Goal: Task Accomplishment & Management: Manage account settings

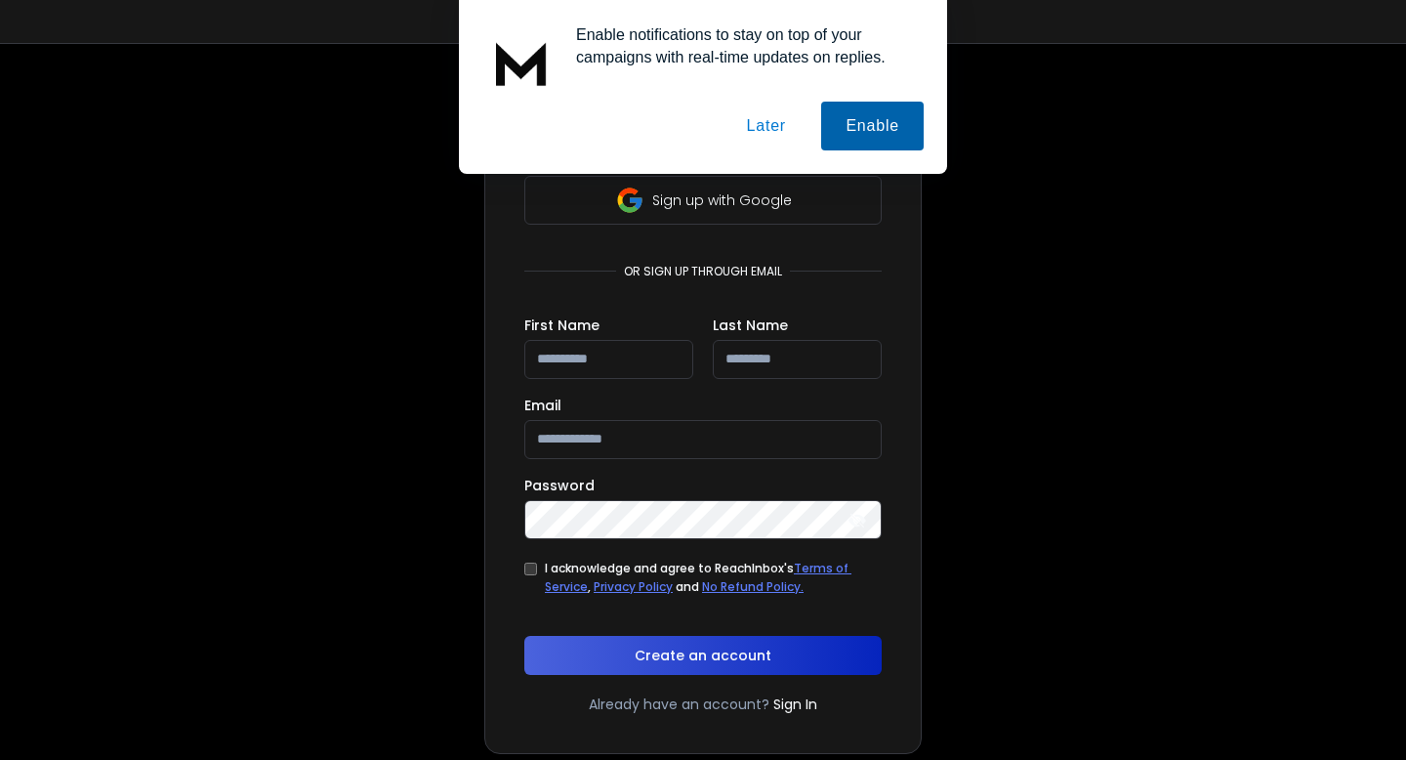
click at [855, 130] on button "Enable" at bounding box center [872, 126] width 103 height 49
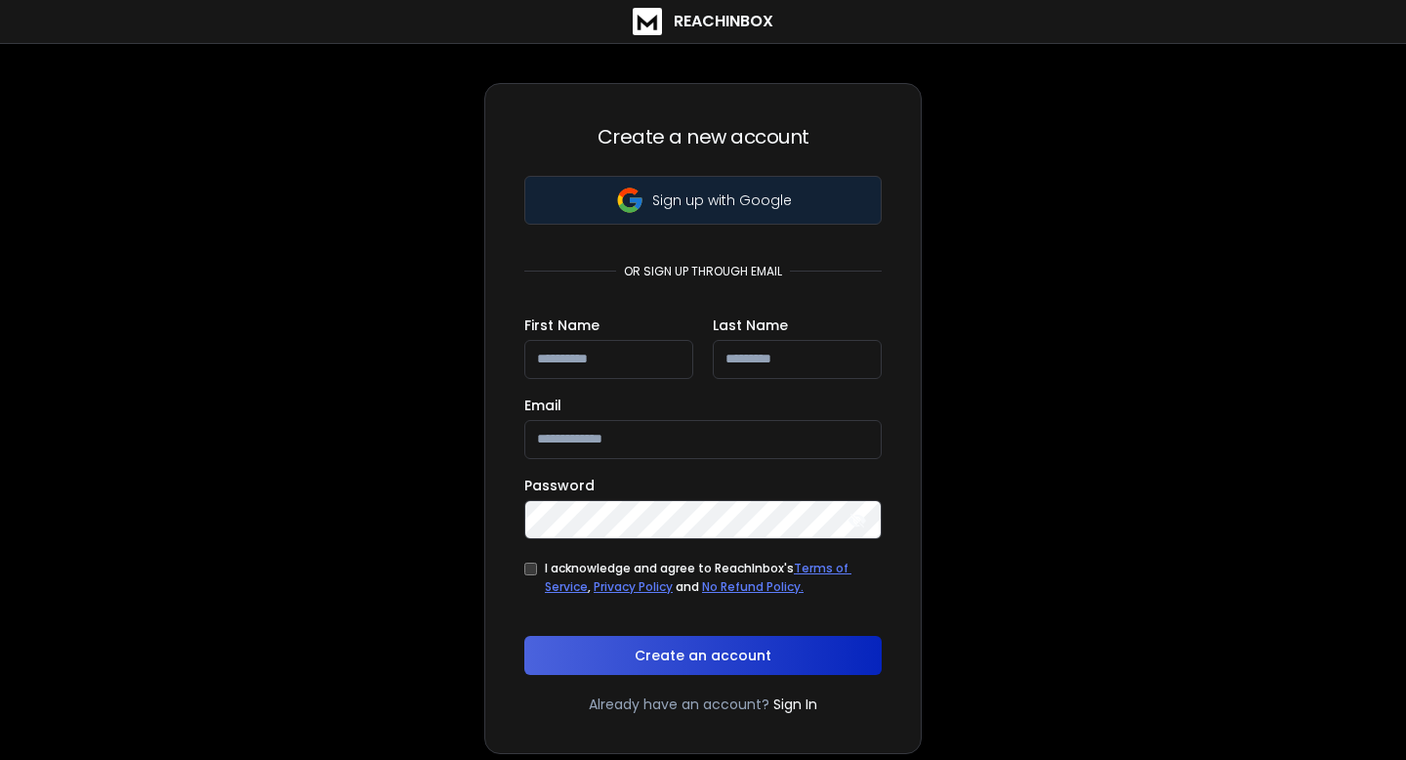
click at [758, 186] on button "Sign up with Google" at bounding box center [702, 200] width 357 height 49
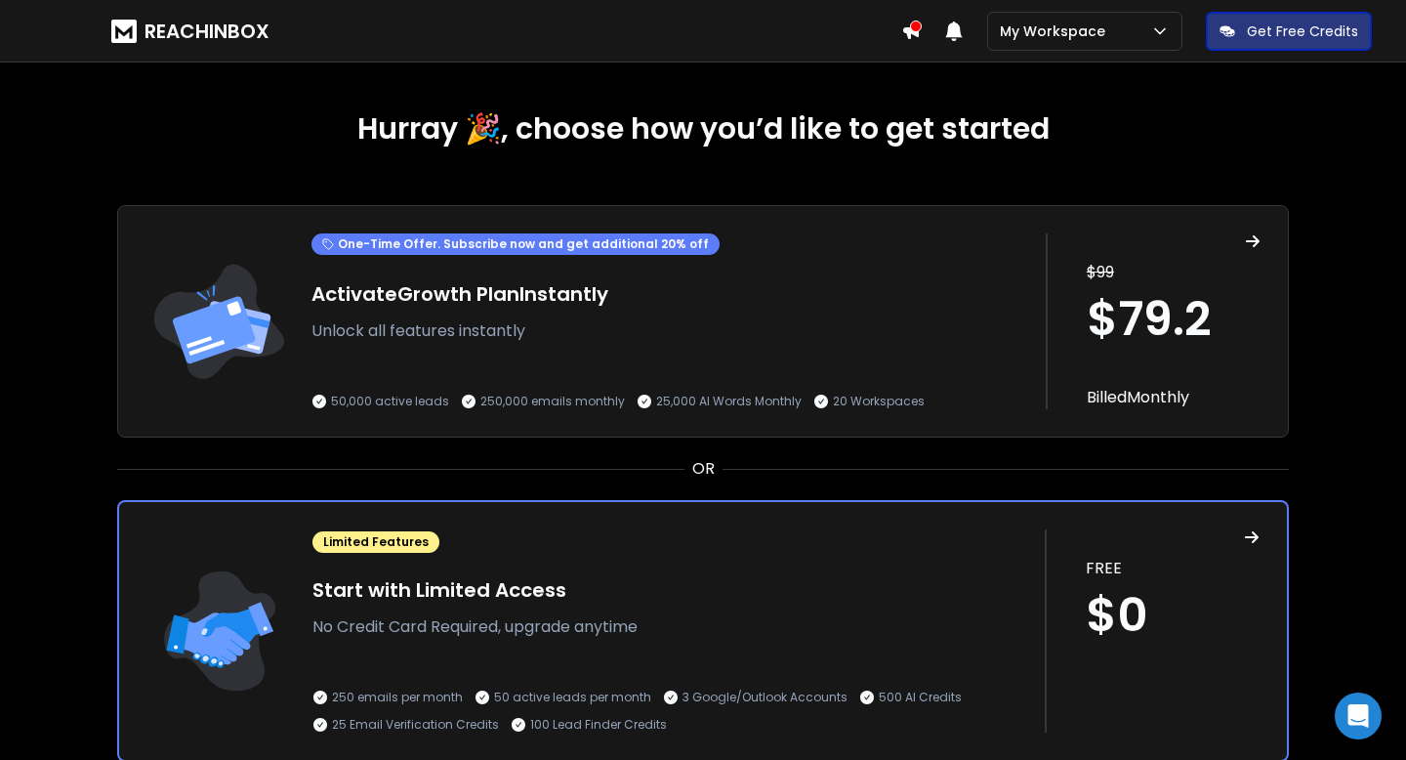
scroll to position [8, 0]
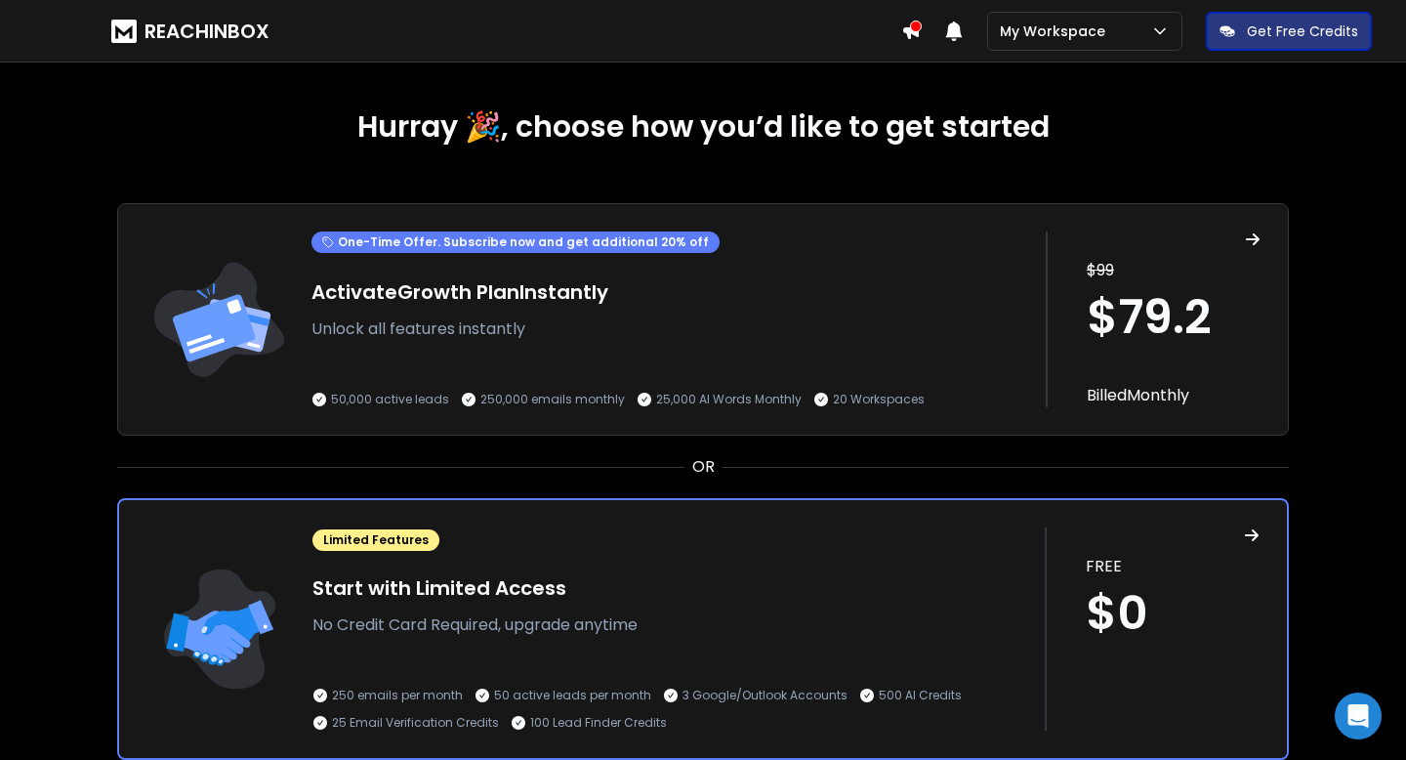
click at [854, 531] on div "Limited Features" at bounding box center [668, 538] width 713 height 23
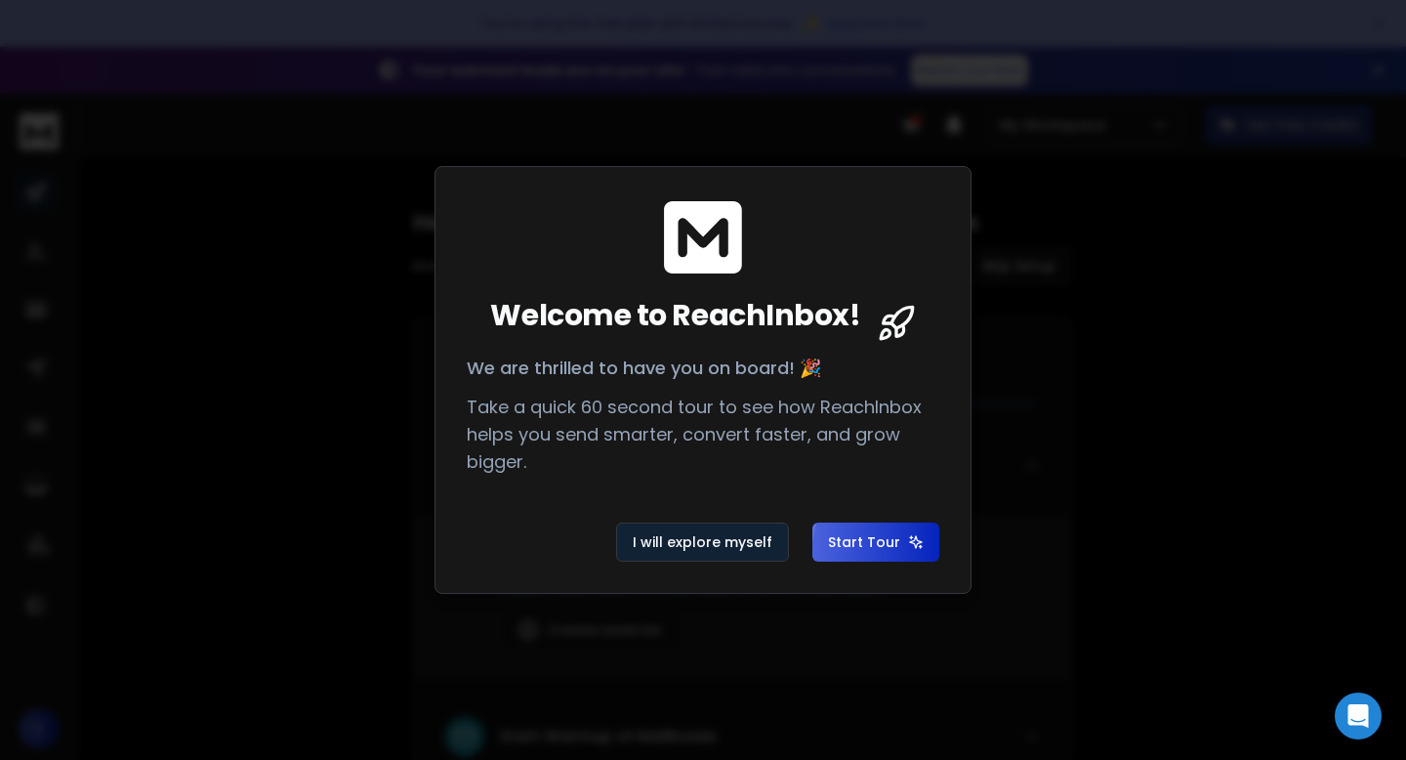
click at [731, 537] on button "I will explore myself" at bounding box center [702, 541] width 173 height 39
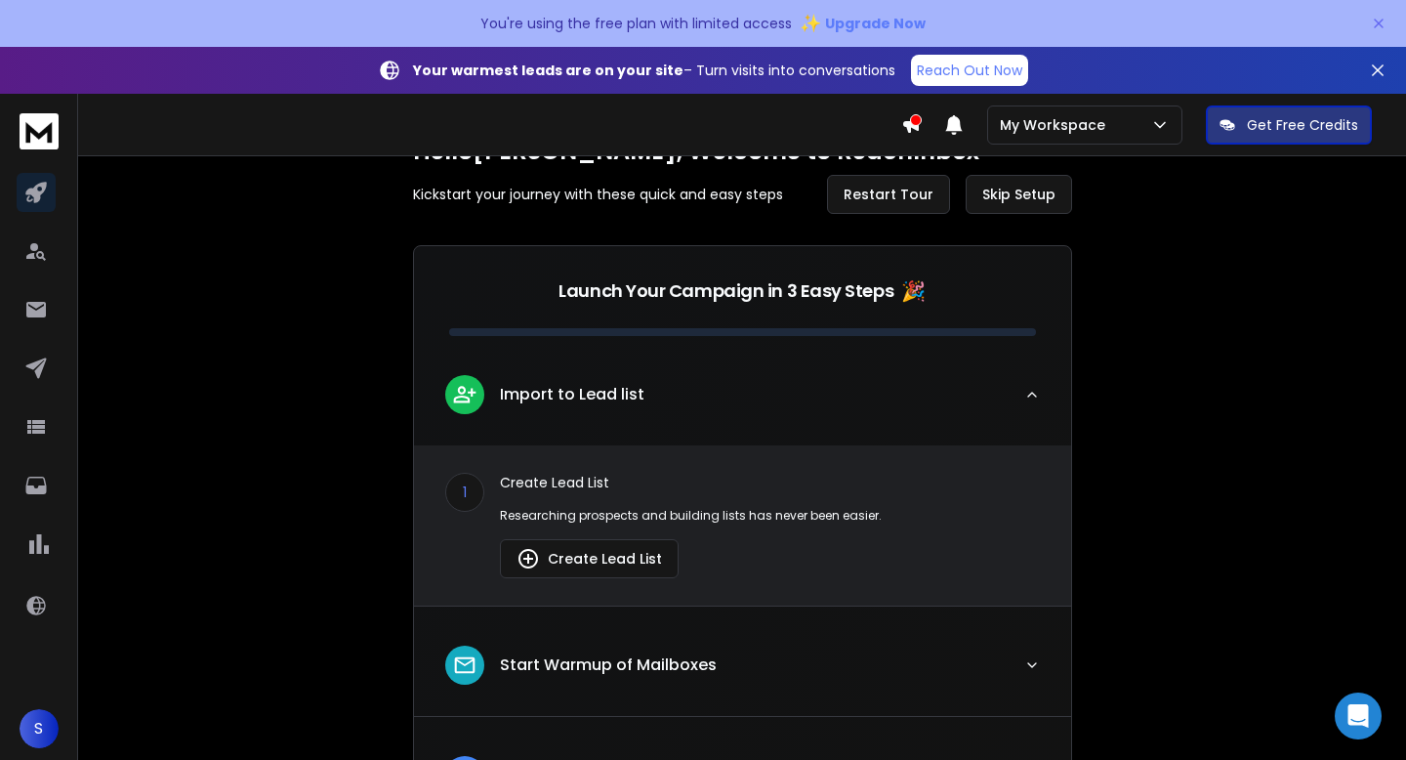
scroll to position [85, 0]
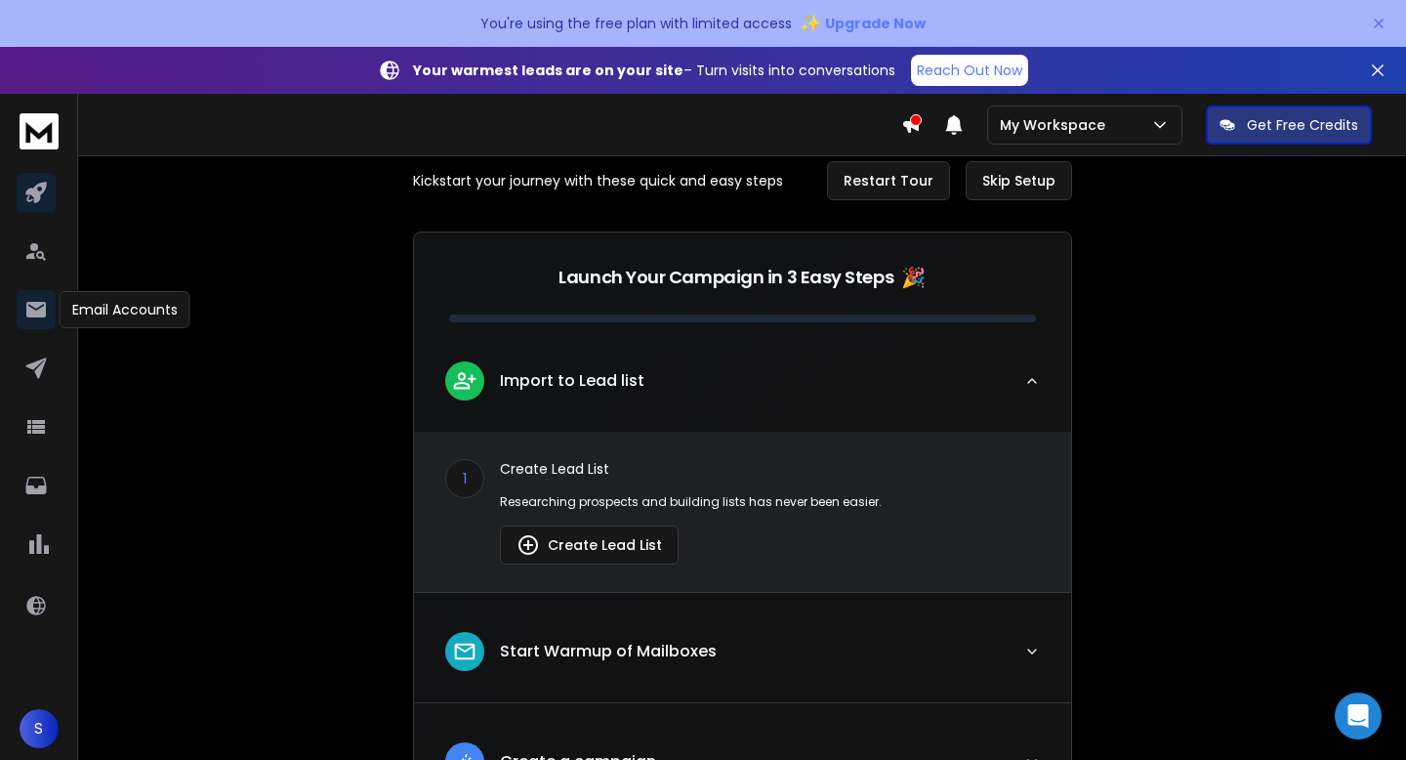
click at [34, 298] on icon at bounding box center [35, 309] width 23 height 23
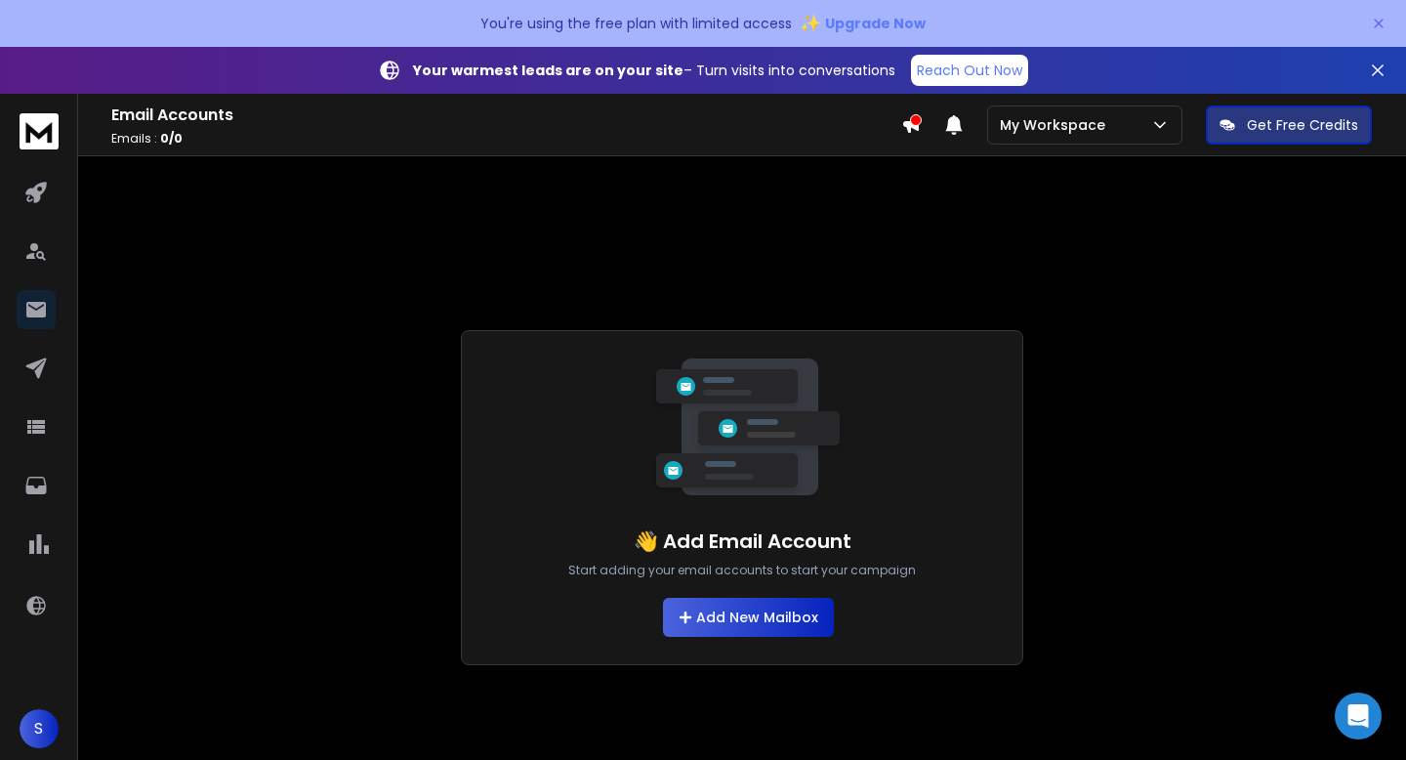
click at [765, 637] on div "👋 Add Email Account Start adding your email accounts to start your campaign Add…" at bounding box center [742, 497] width 562 height 335
click at [765, 622] on button "Add New Mailbox" at bounding box center [748, 617] width 171 height 39
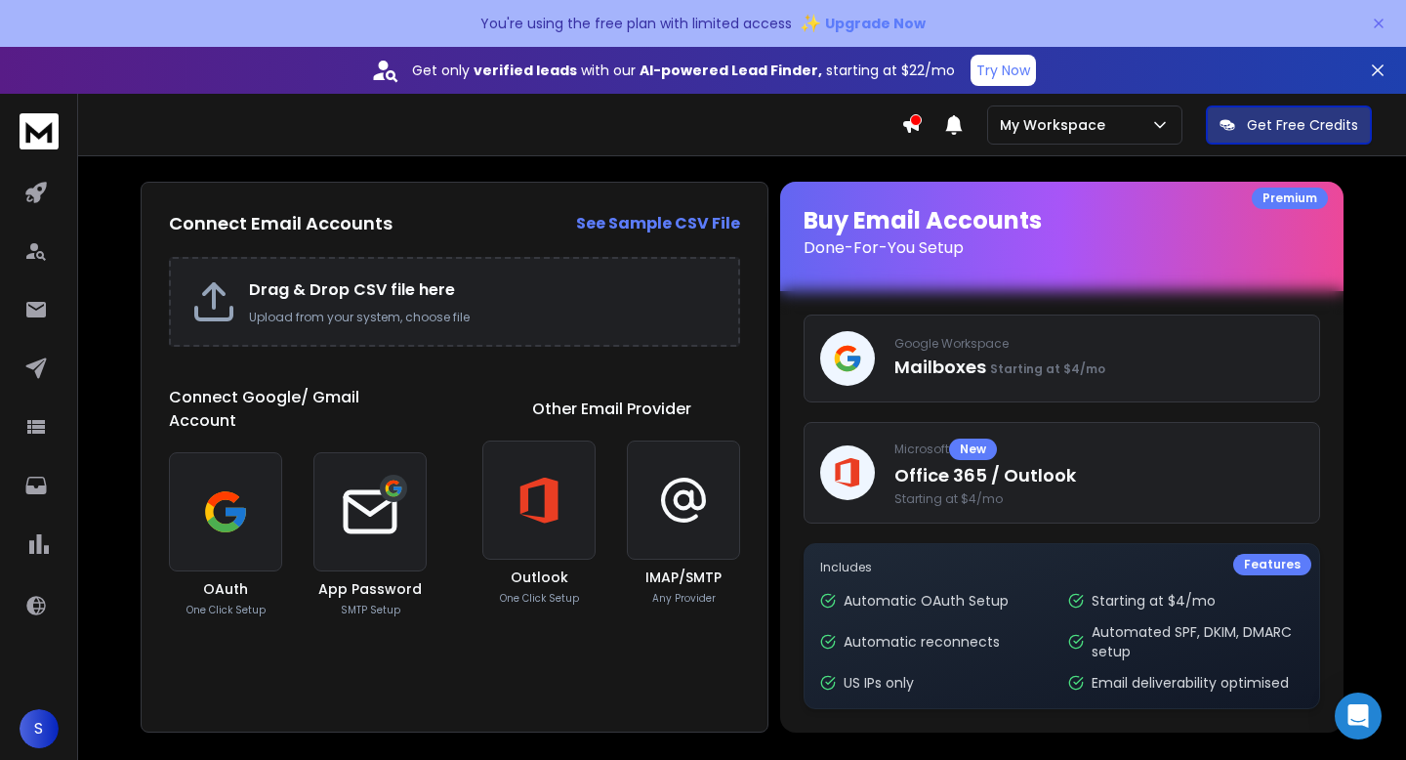
scroll to position [104, 0]
click at [213, 518] on div at bounding box center [225, 510] width 113 height 119
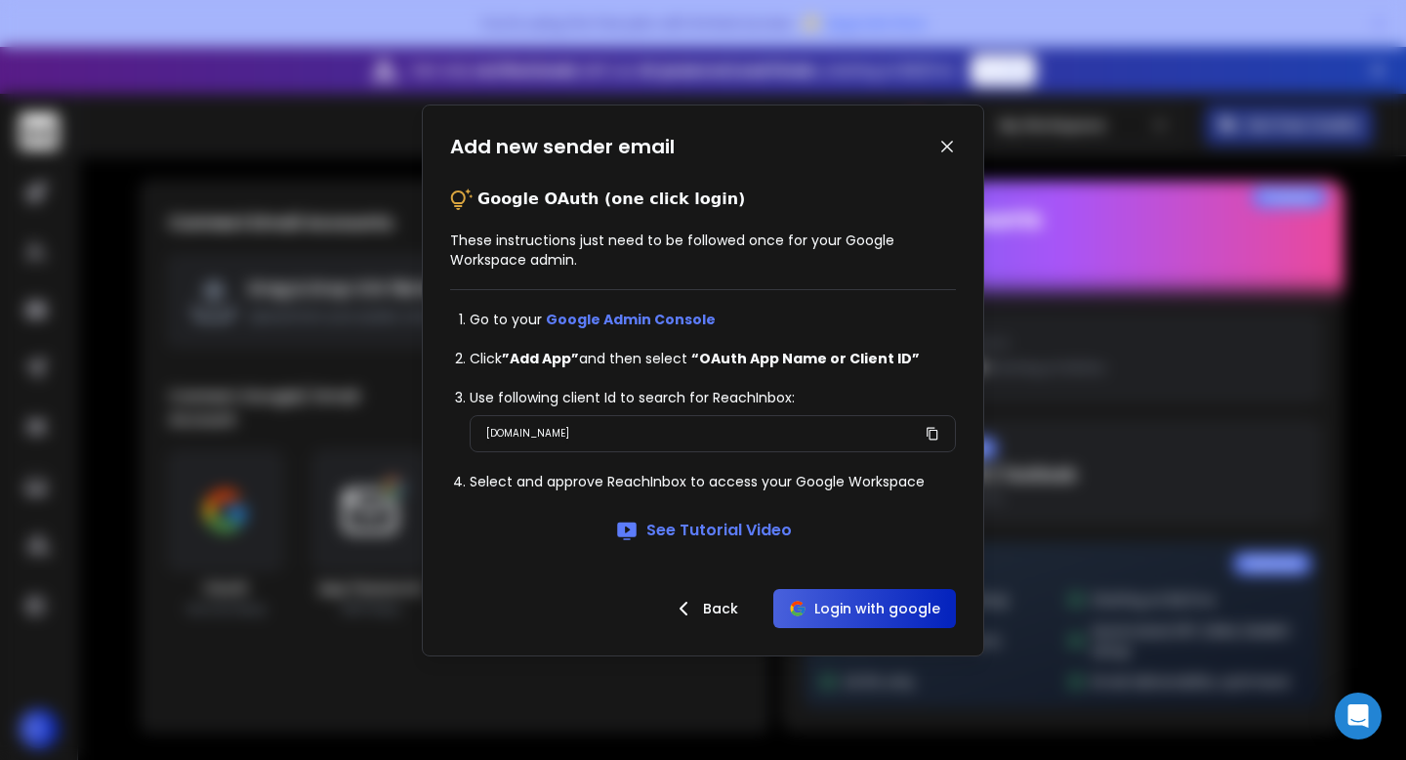
click at [876, 606] on button "Login with google" at bounding box center [864, 608] width 183 height 39
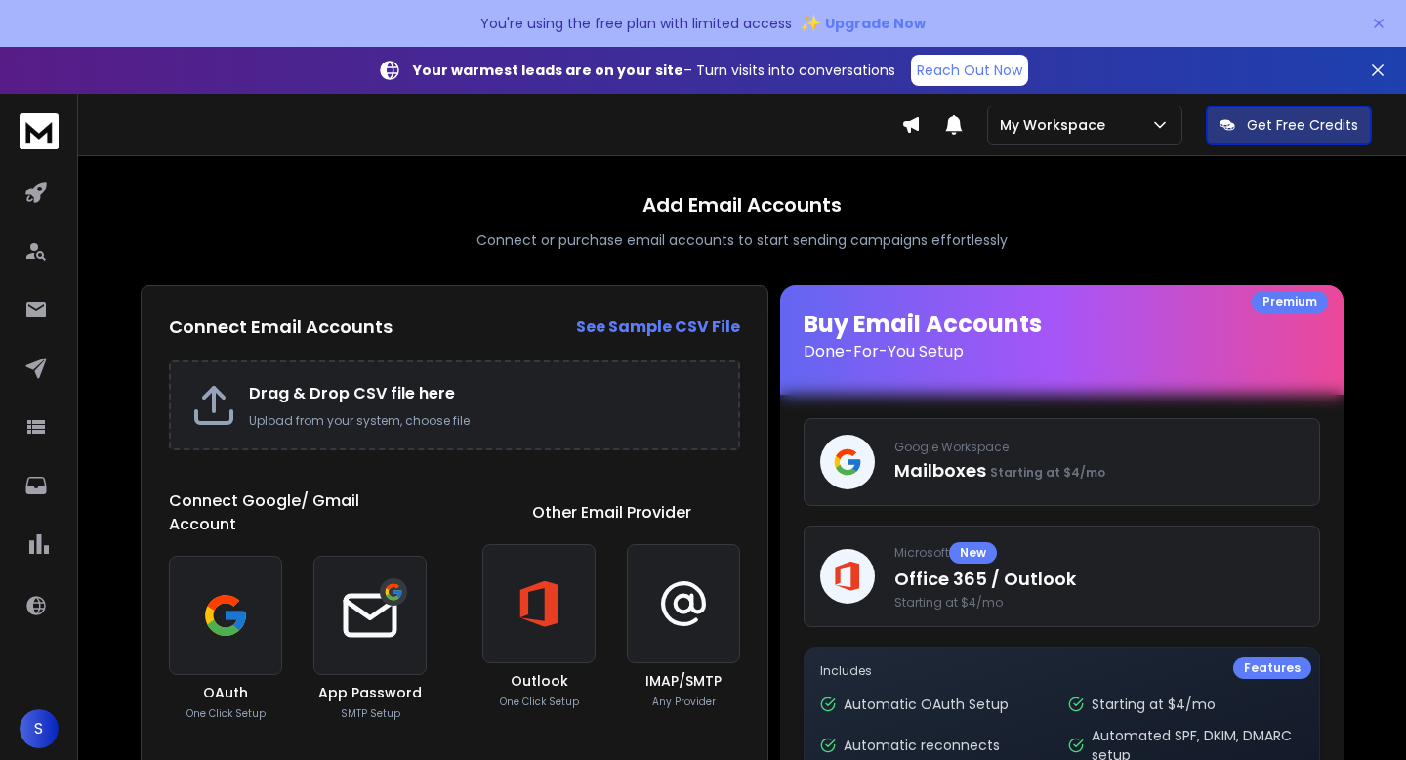
scroll to position [104, 0]
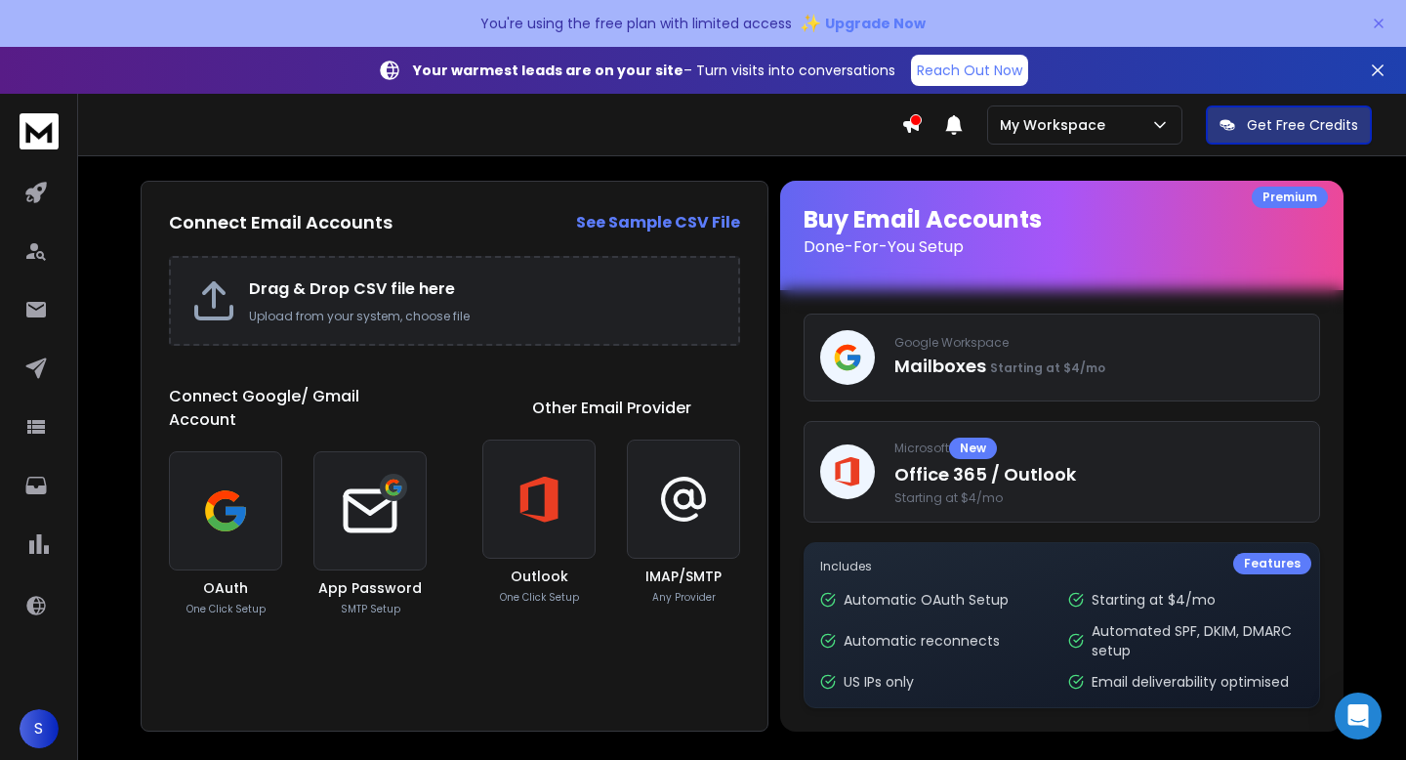
click at [211, 490] on icon at bounding box center [225, 510] width 41 height 41
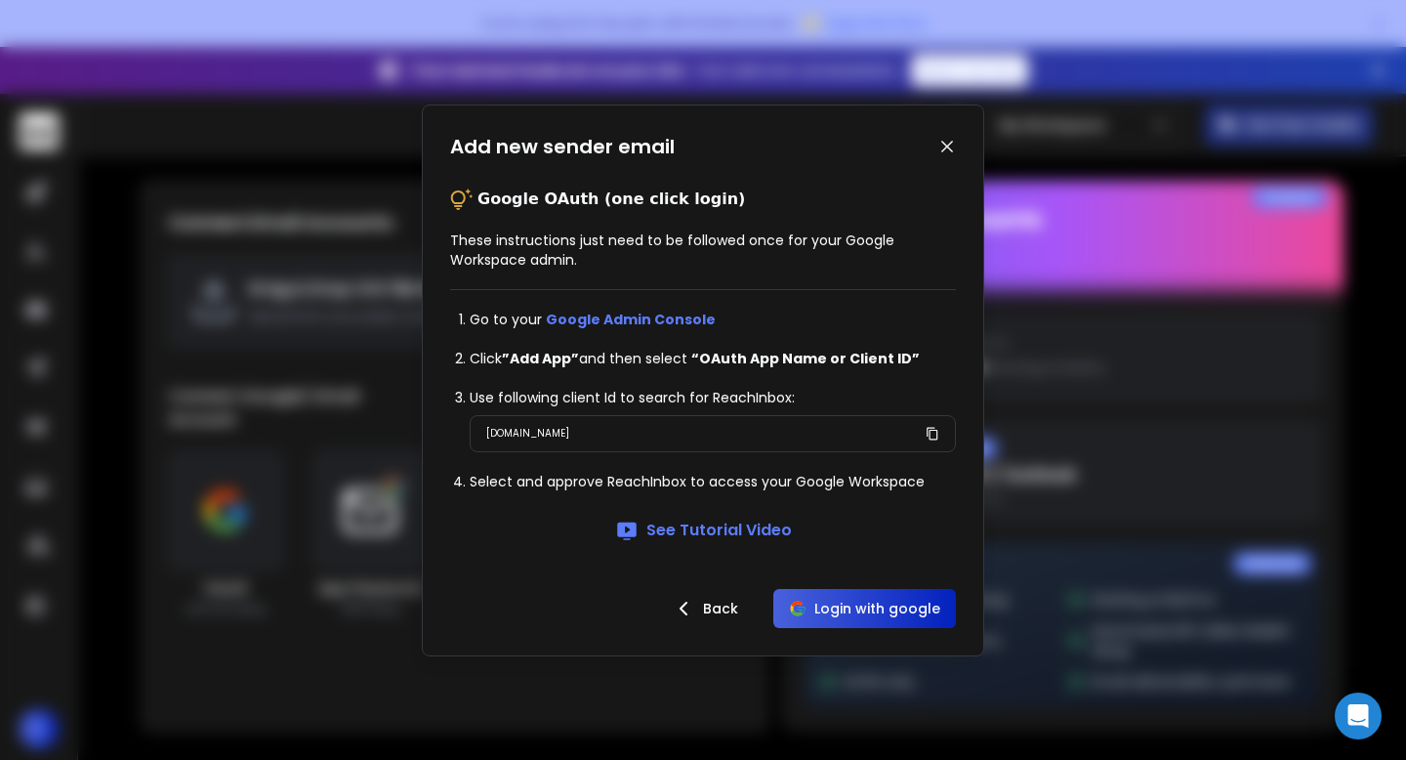
click at [935, 432] on icon at bounding box center [933, 434] width 14 height 14
click at [867, 612] on button "Login with google" at bounding box center [864, 608] width 183 height 39
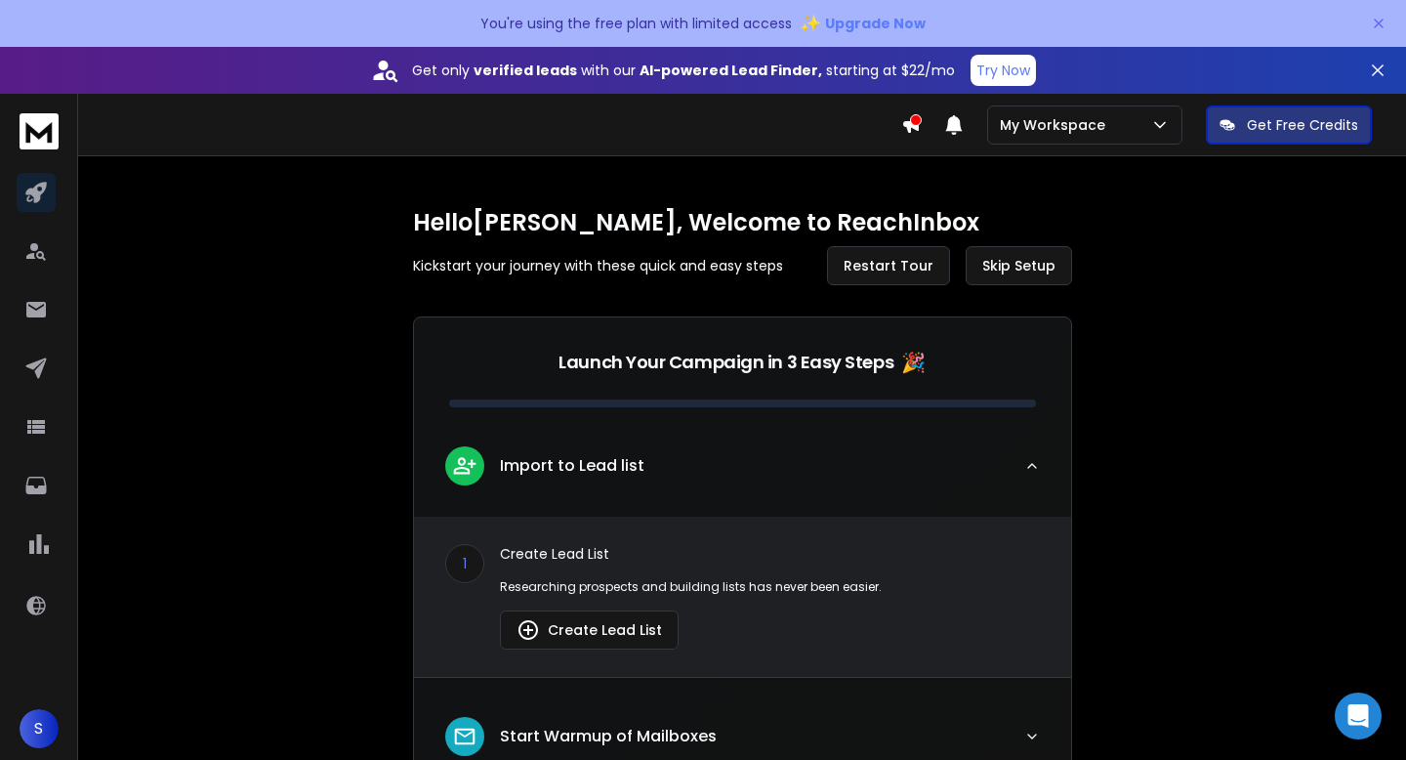
click at [13, 300] on div "S" at bounding box center [39, 431] width 78 height 674
click at [33, 305] on icon at bounding box center [36, 310] width 20 height 16
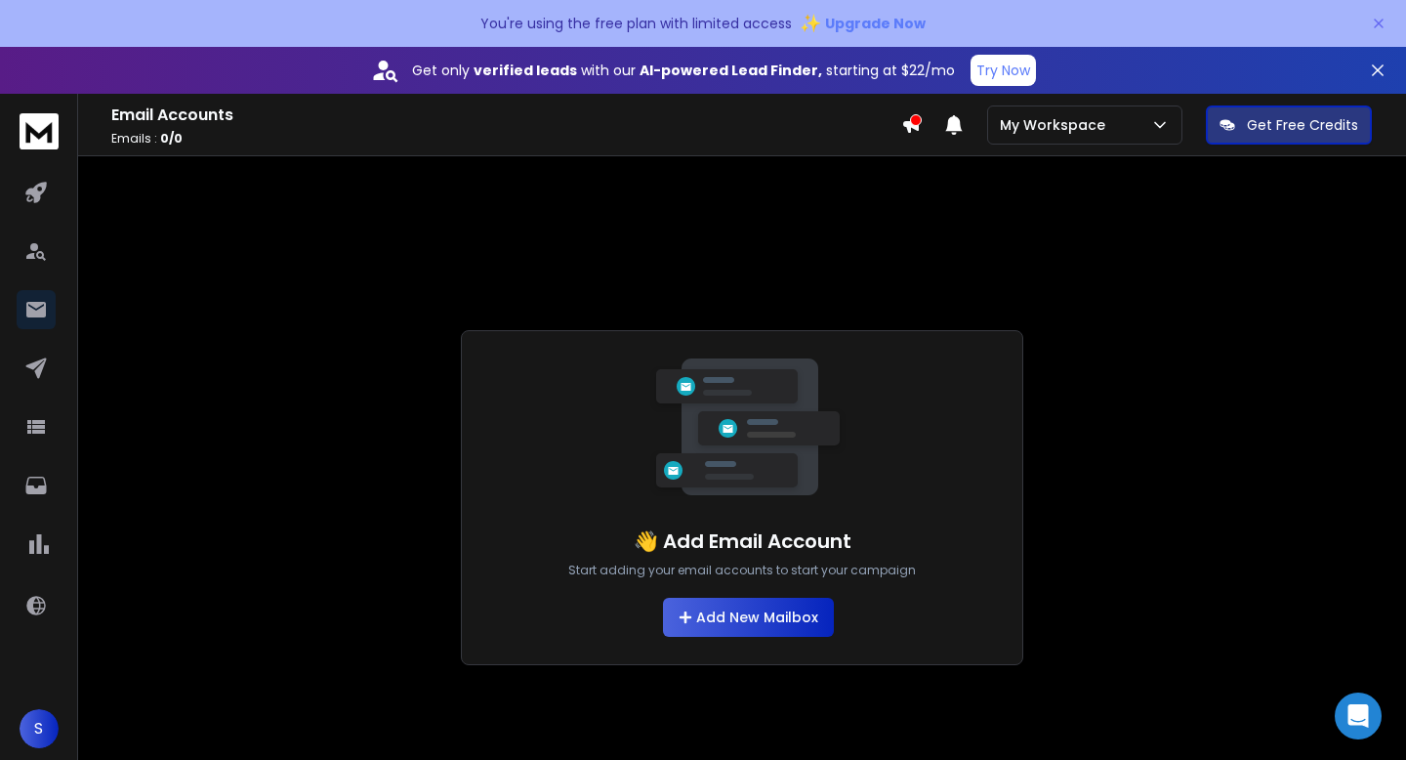
click at [741, 640] on div "👋 Add Email Account Start adding your email accounts to start your campaign Add…" at bounding box center [742, 497] width 562 height 335
click at [735, 620] on button "Add New Mailbox" at bounding box center [748, 617] width 171 height 39
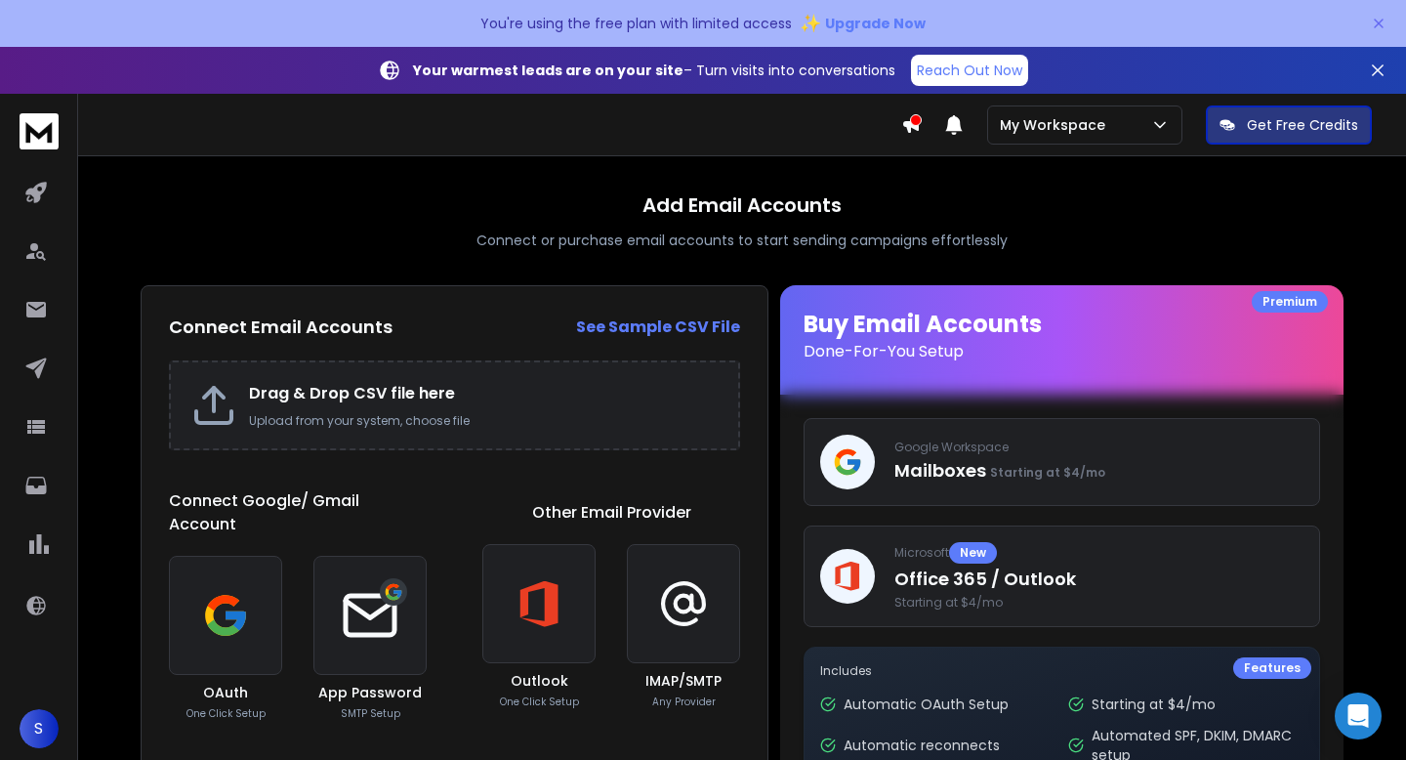
click at [240, 627] on div at bounding box center [225, 615] width 113 height 119
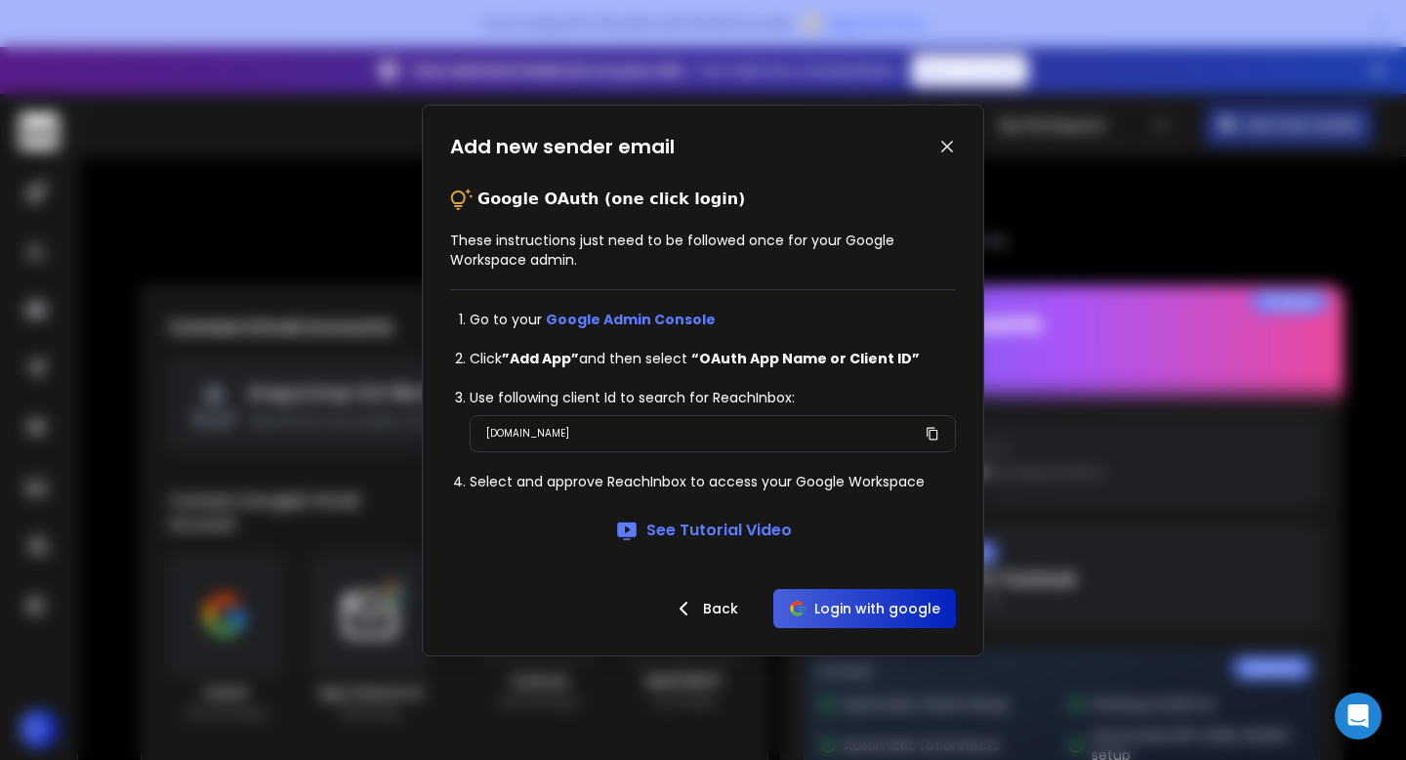
click at [865, 599] on button "Login with google" at bounding box center [864, 608] width 183 height 39
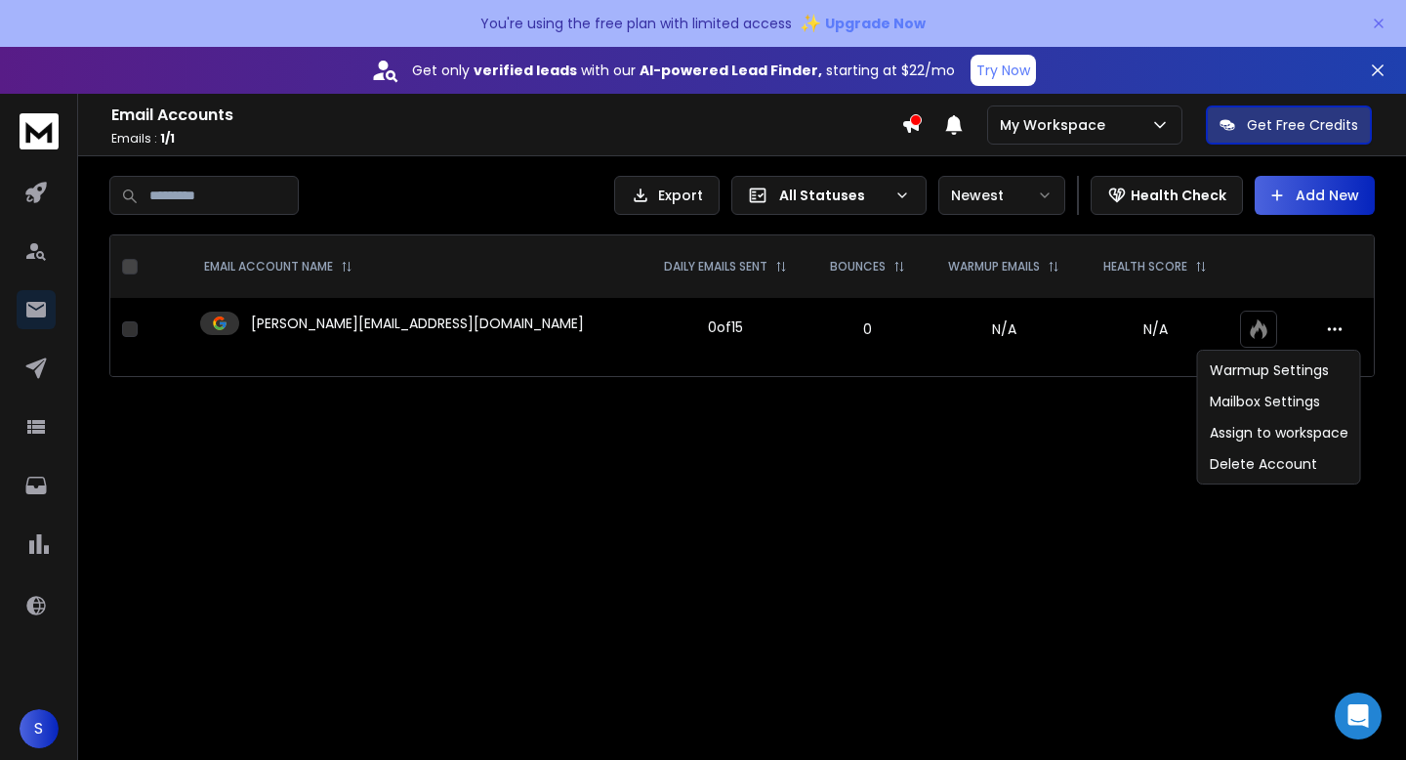
click at [1327, 335] on icon at bounding box center [1335, 329] width 18 height 18
click at [1280, 363] on div "Warmup Settings" at bounding box center [1279, 369] width 154 height 31
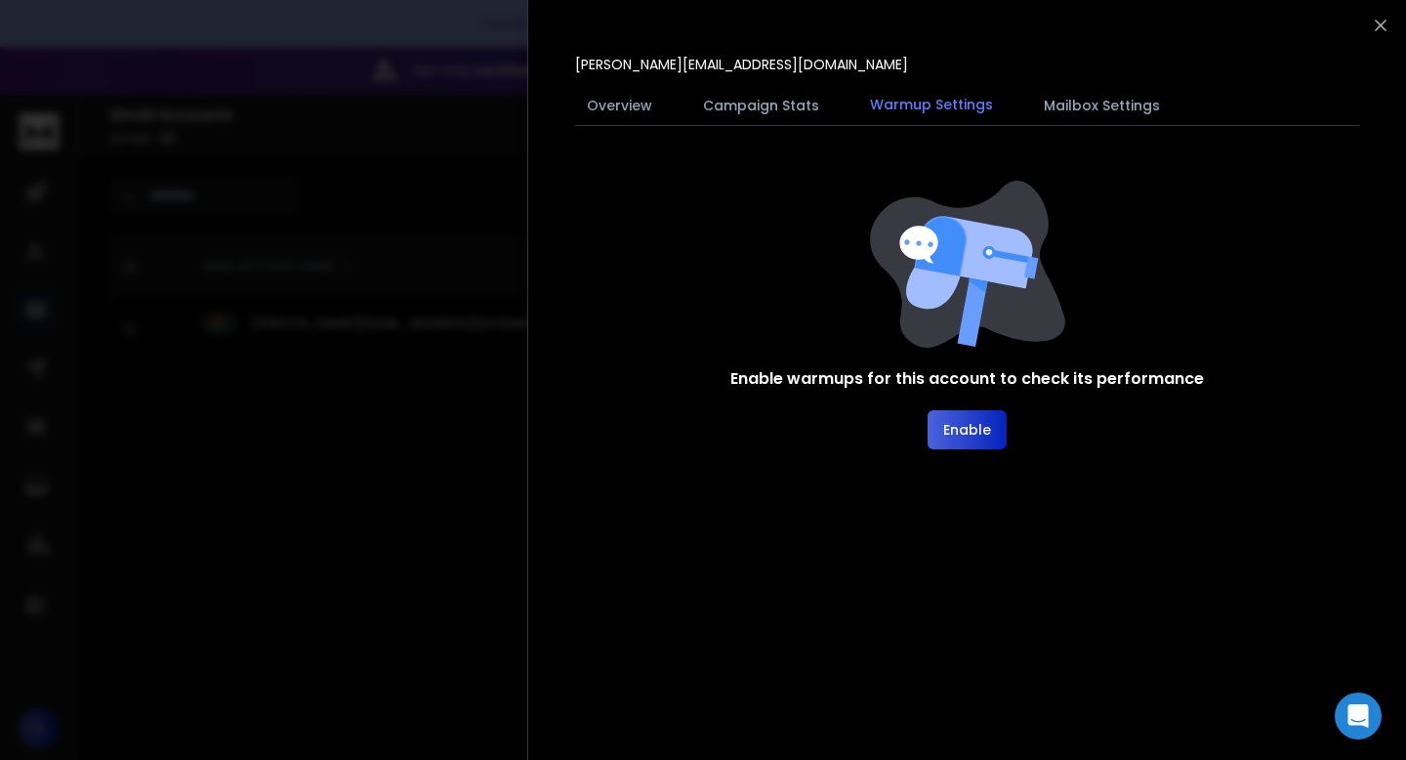
click at [956, 430] on button "Enable" at bounding box center [967, 429] width 79 height 39
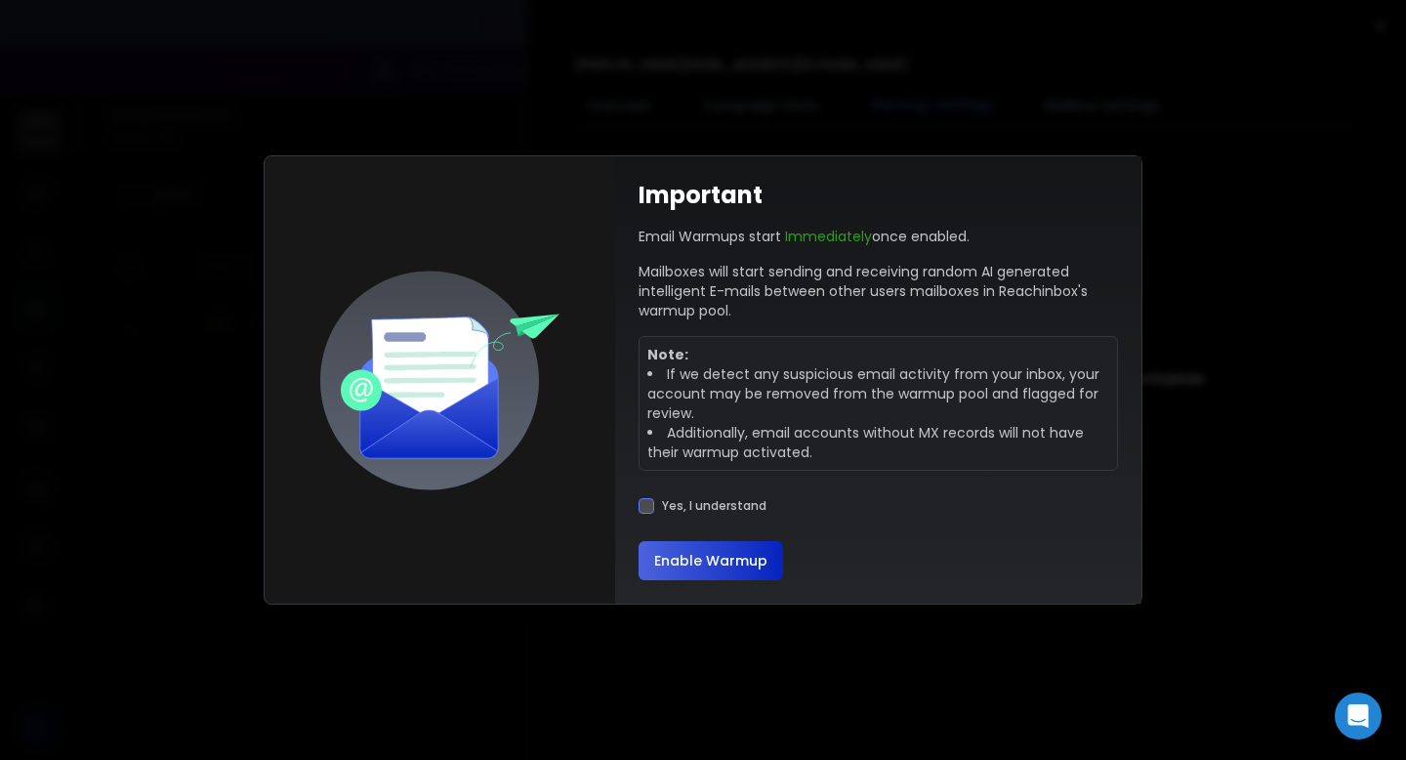
click at [651, 502] on button "Yes, I understand" at bounding box center [647, 506] width 16 height 16
click at [699, 547] on button "Enable Warmup" at bounding box center [711, 560] width 145 height 39
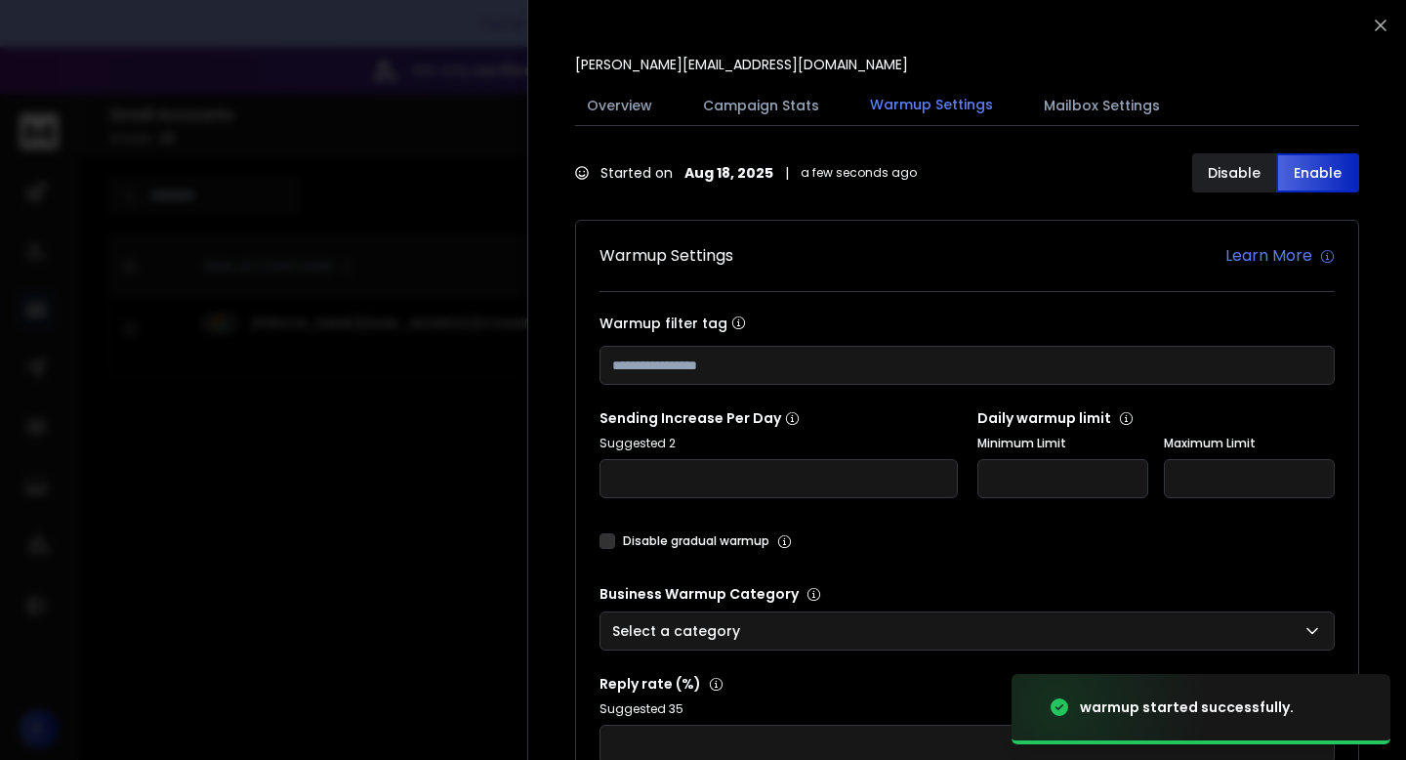
type input "********"
type input "*"
type input "**"
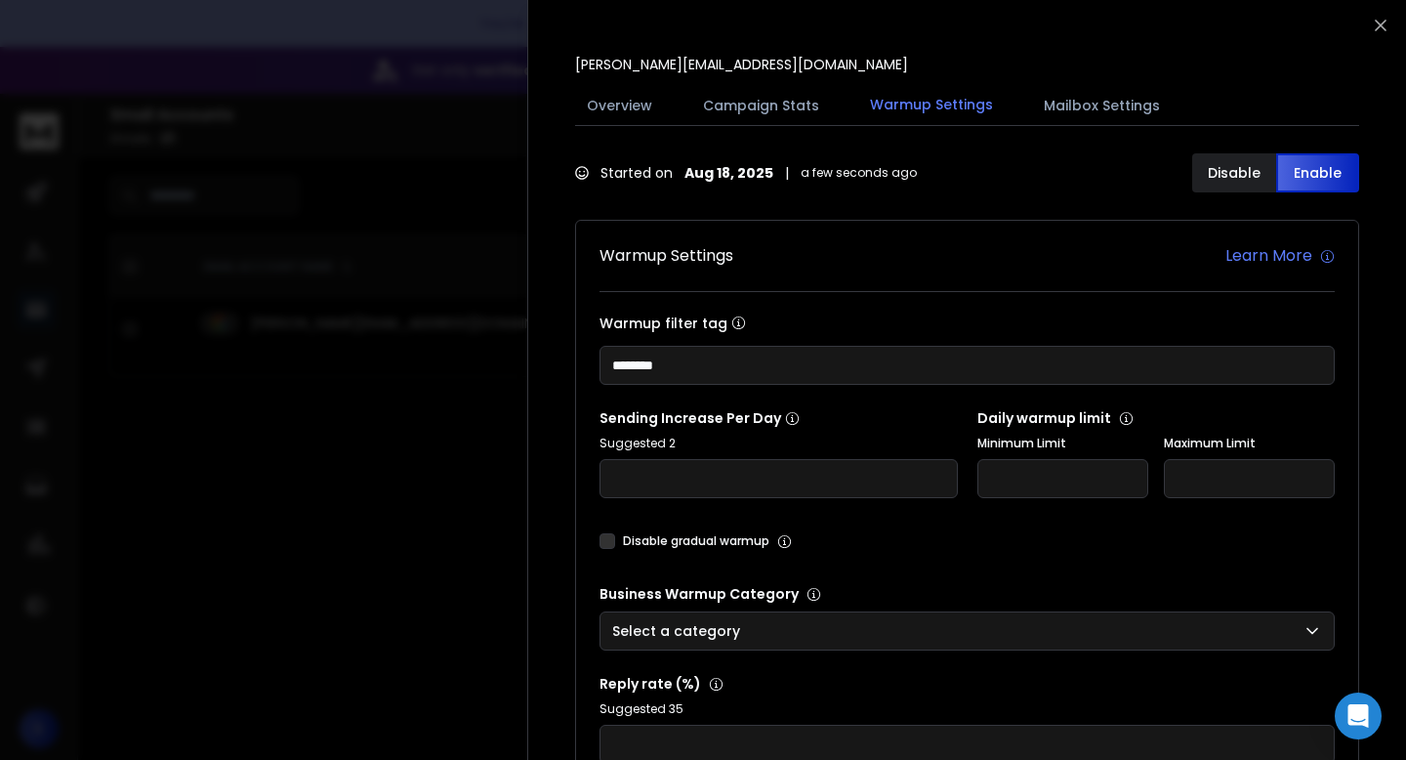
click at [1127, 109] on button "Mailbox Settings" at bounding box center [1102, 105] width 140 height 43
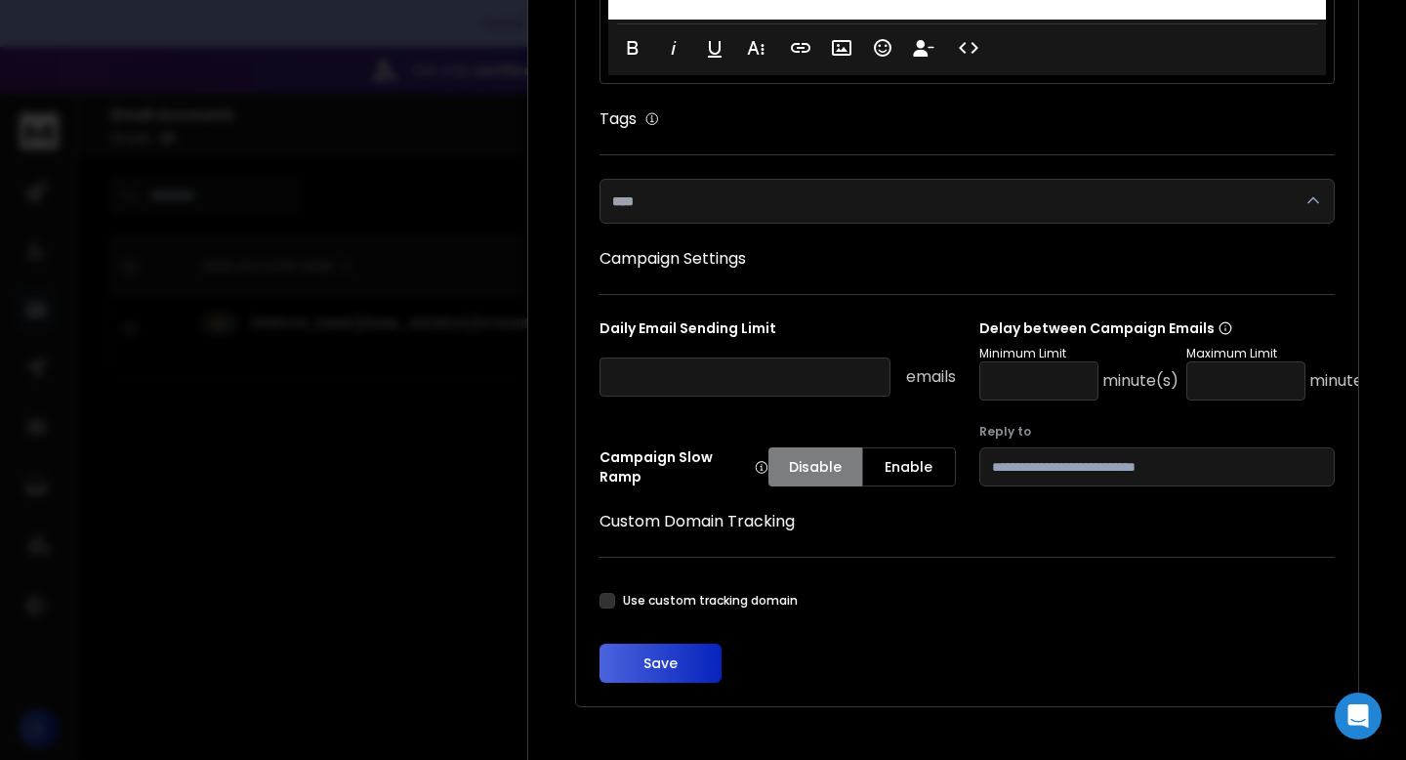
scroll to position [410, 0]
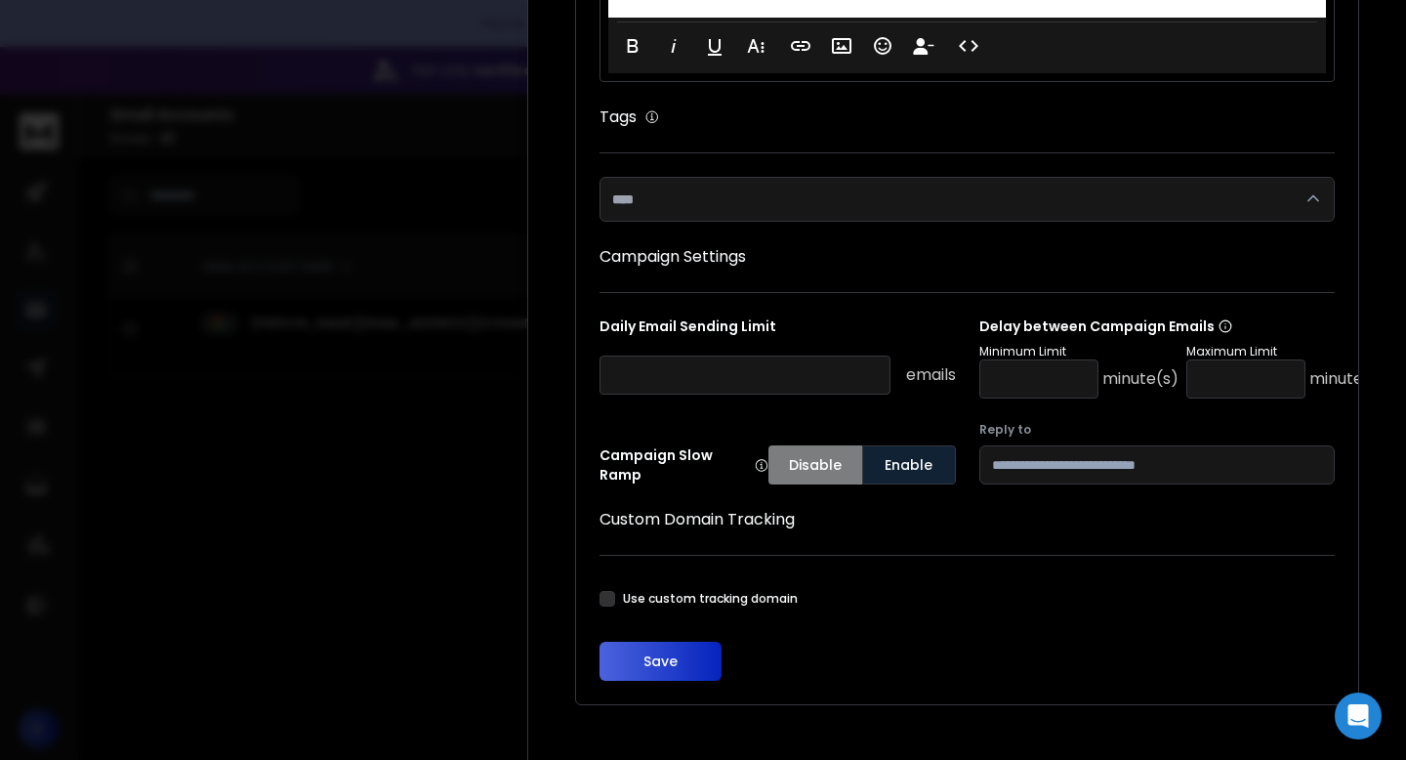
click at [913, 466] on button "Enable" at bounding box center [909, 464] width 94 height 39
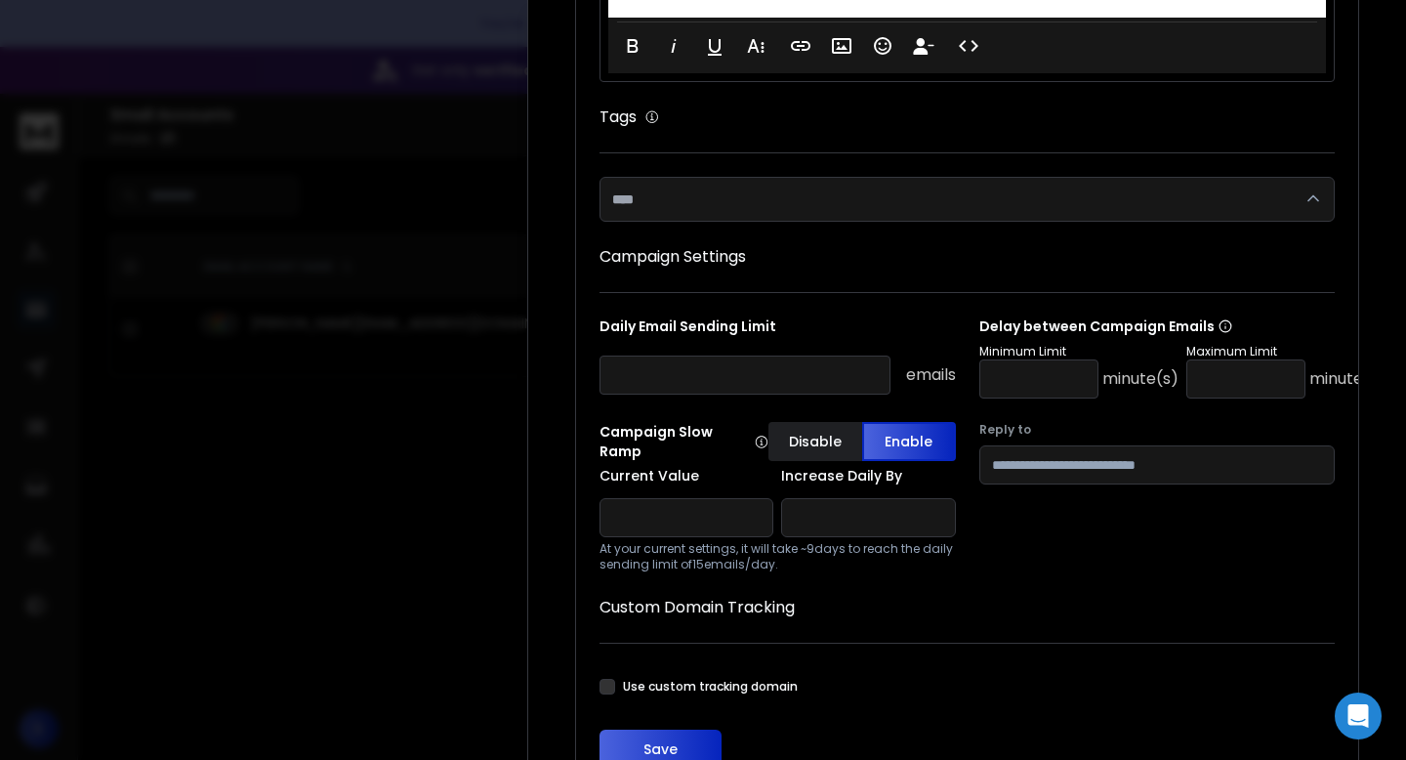
drag, startPoint x: 803, startPoint y: 526, endPoint x: 778, endPoint y: 526, distance: 24.4
click at [778, 526] on div "Current Value * Increase Daily By *" at bounding box center [777, 503] width 356 height 68
type input "*"
click at [1063, 530] on div "Daily Email Sending Limit ** emails Delay between Campaign Emails Minimum Limit…" at bounding box center [966, 444] width 735 height 256
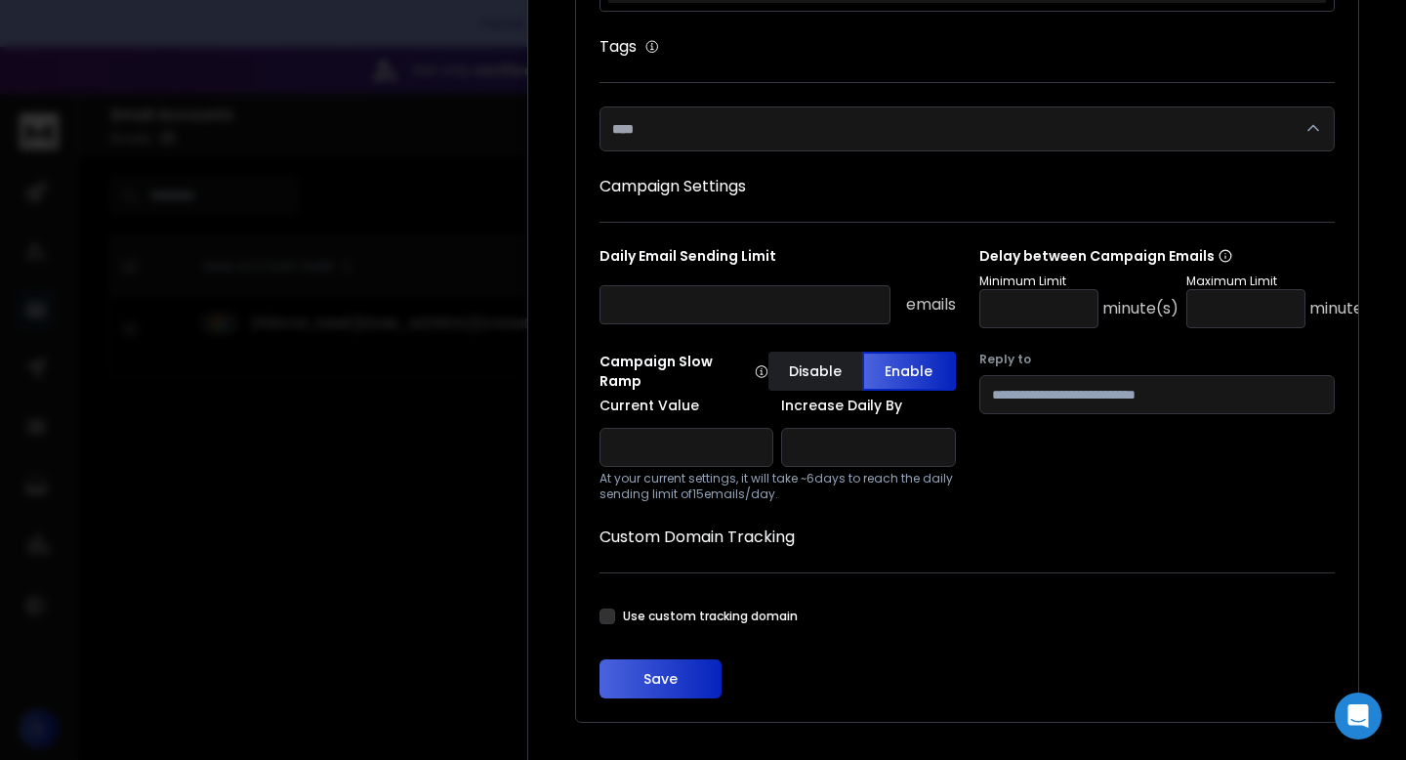
scroll to position [498, 0]
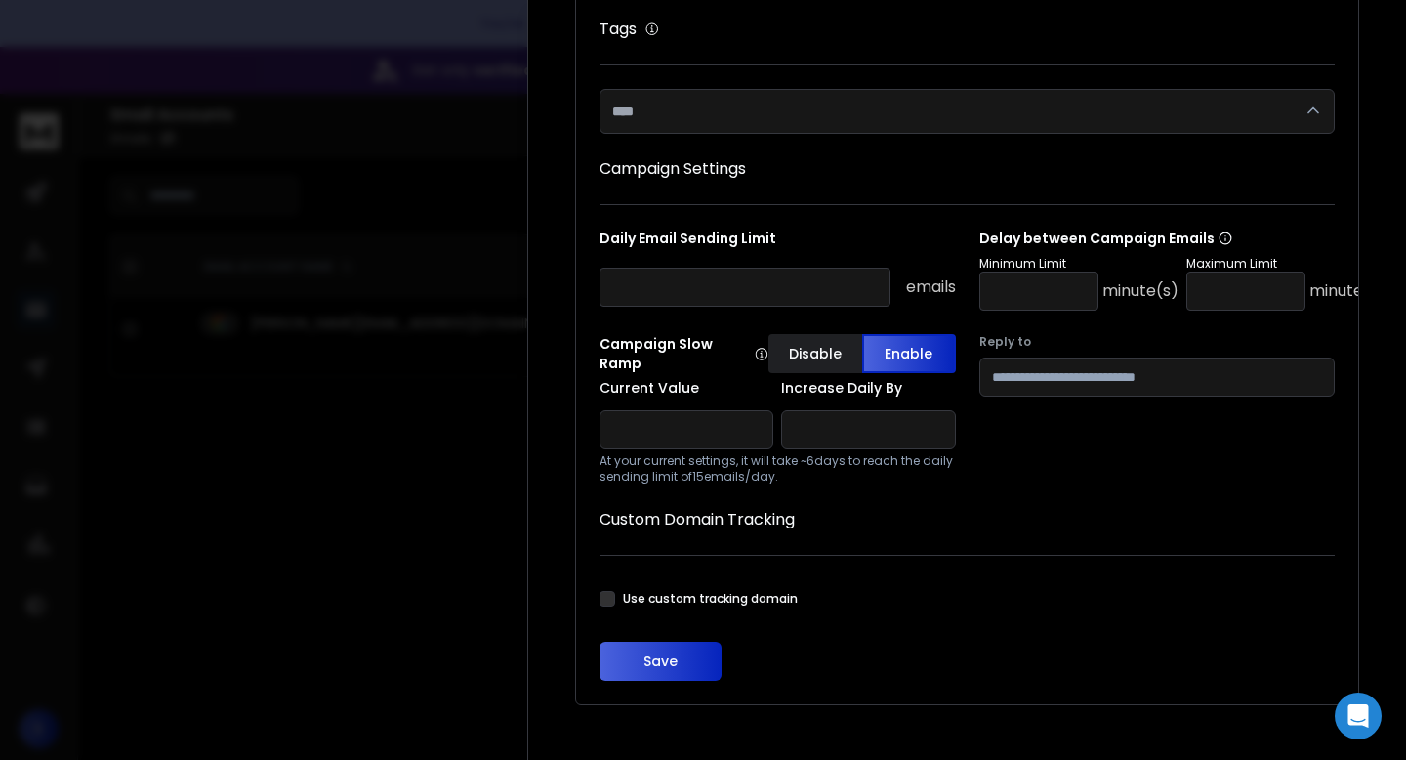
click at [691, 677] on button "Save" at bounding box center [660, 660] width 122 height 39
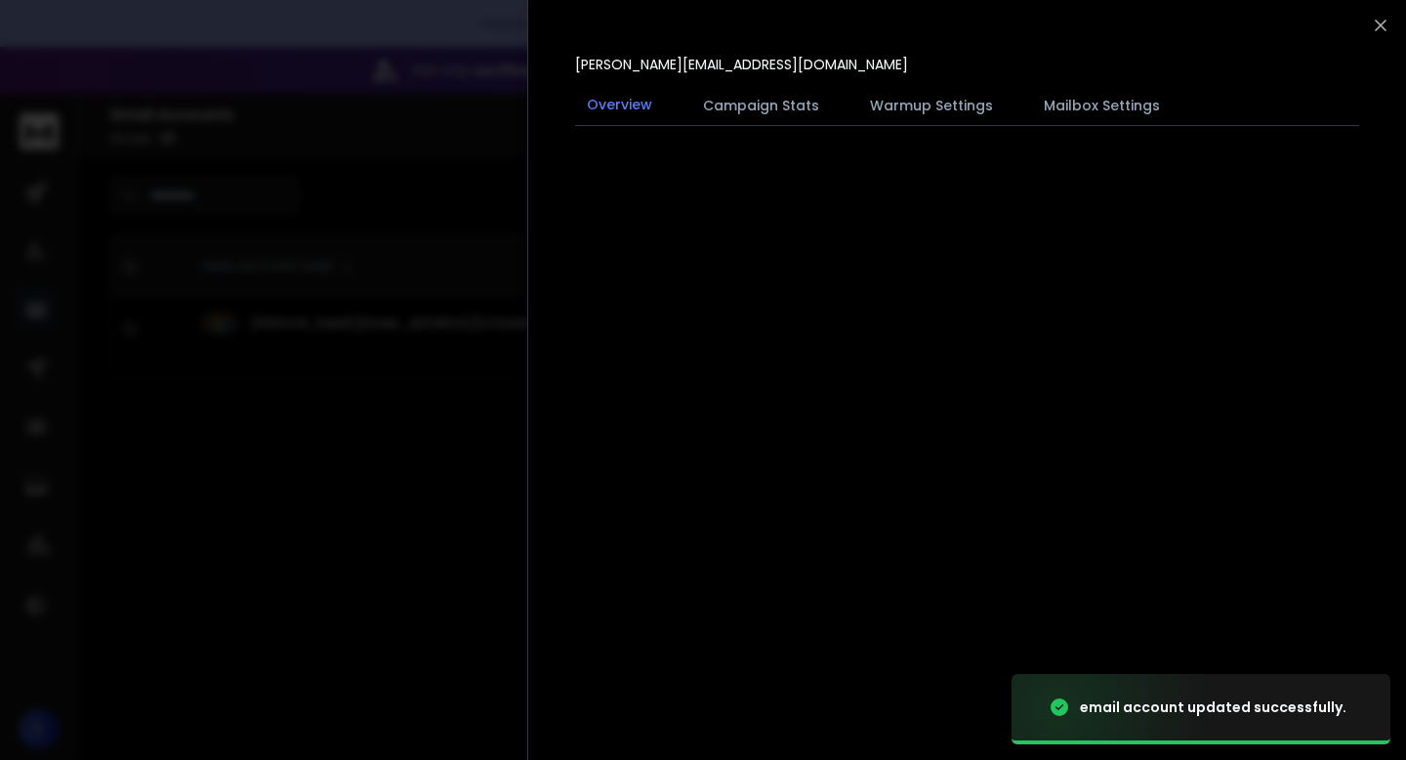
scroll to position [0, 0]
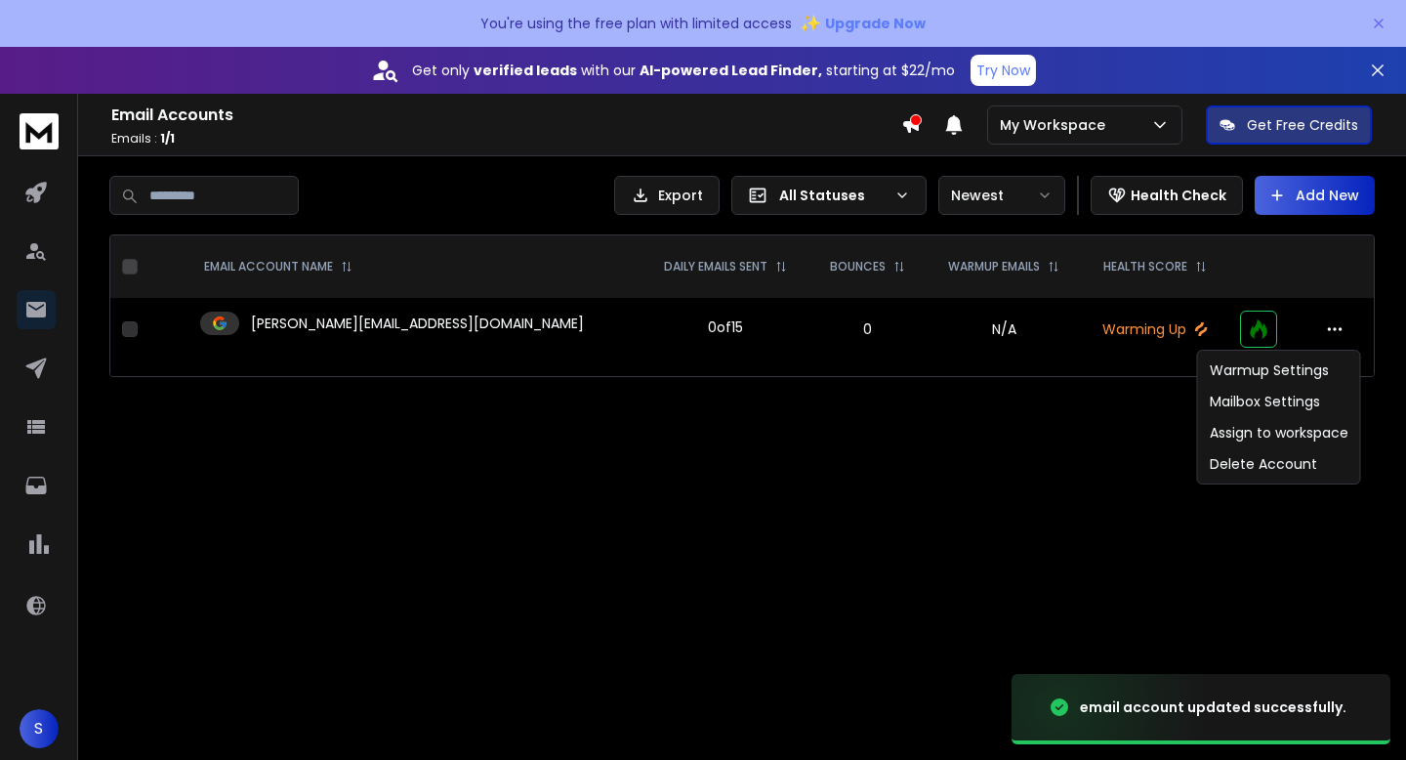
click at [1333, 332] on icon at bounding box center [1335, 329] width 18 height 18
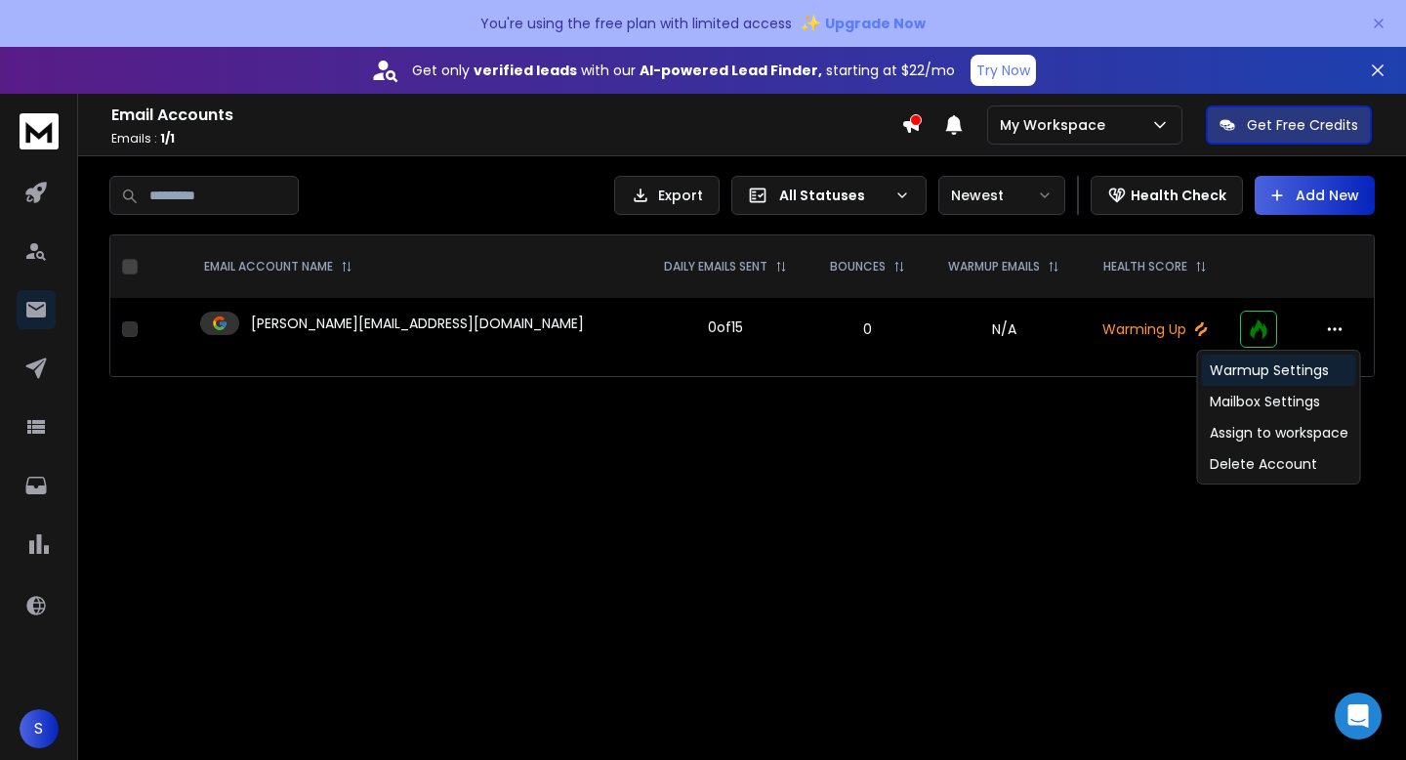
click at [1287, 374] on div "Warmup Settings" at bounding box center [1279, 369] width 154 height 31
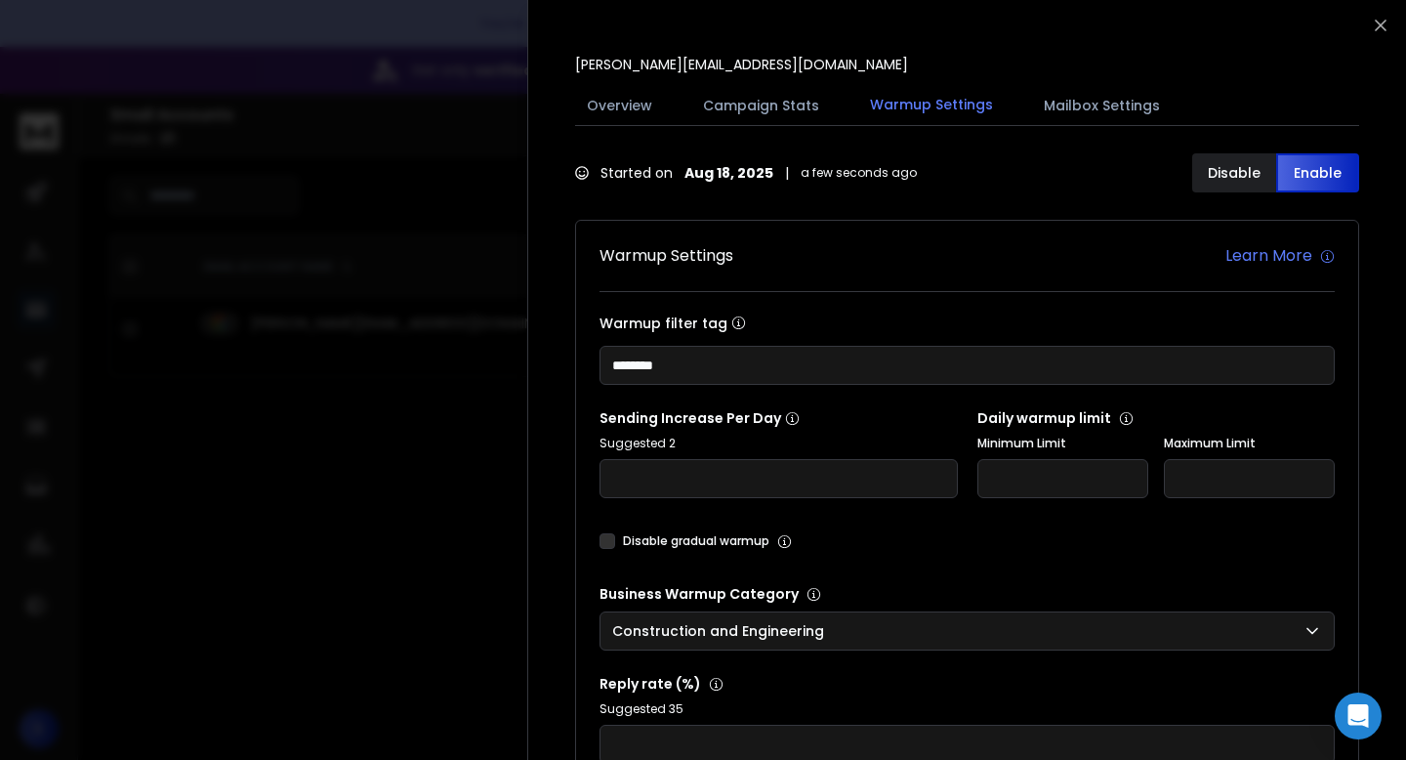
click at [658, 104] on button "Overview" at bounding box center [619, 105] width 89 height 43
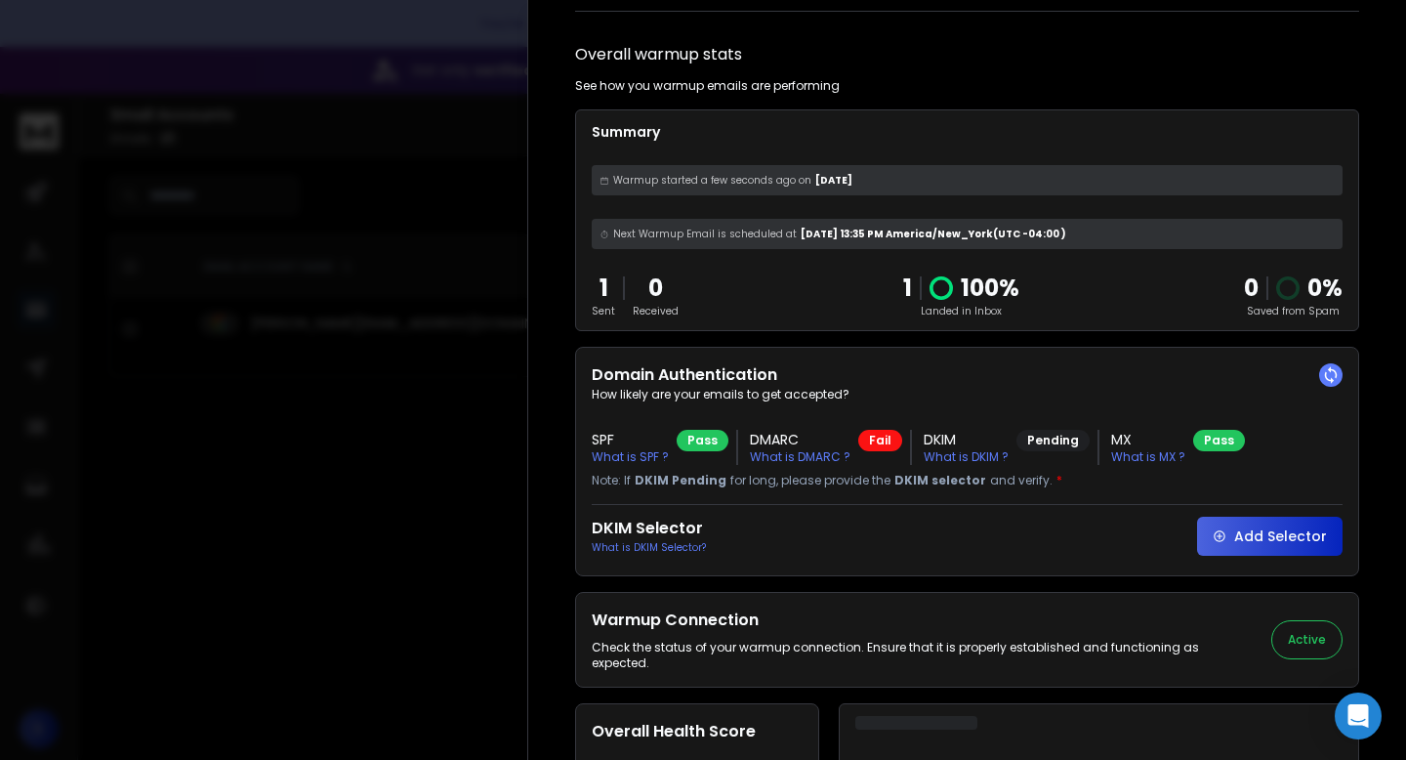
scroll to position [208, 0]
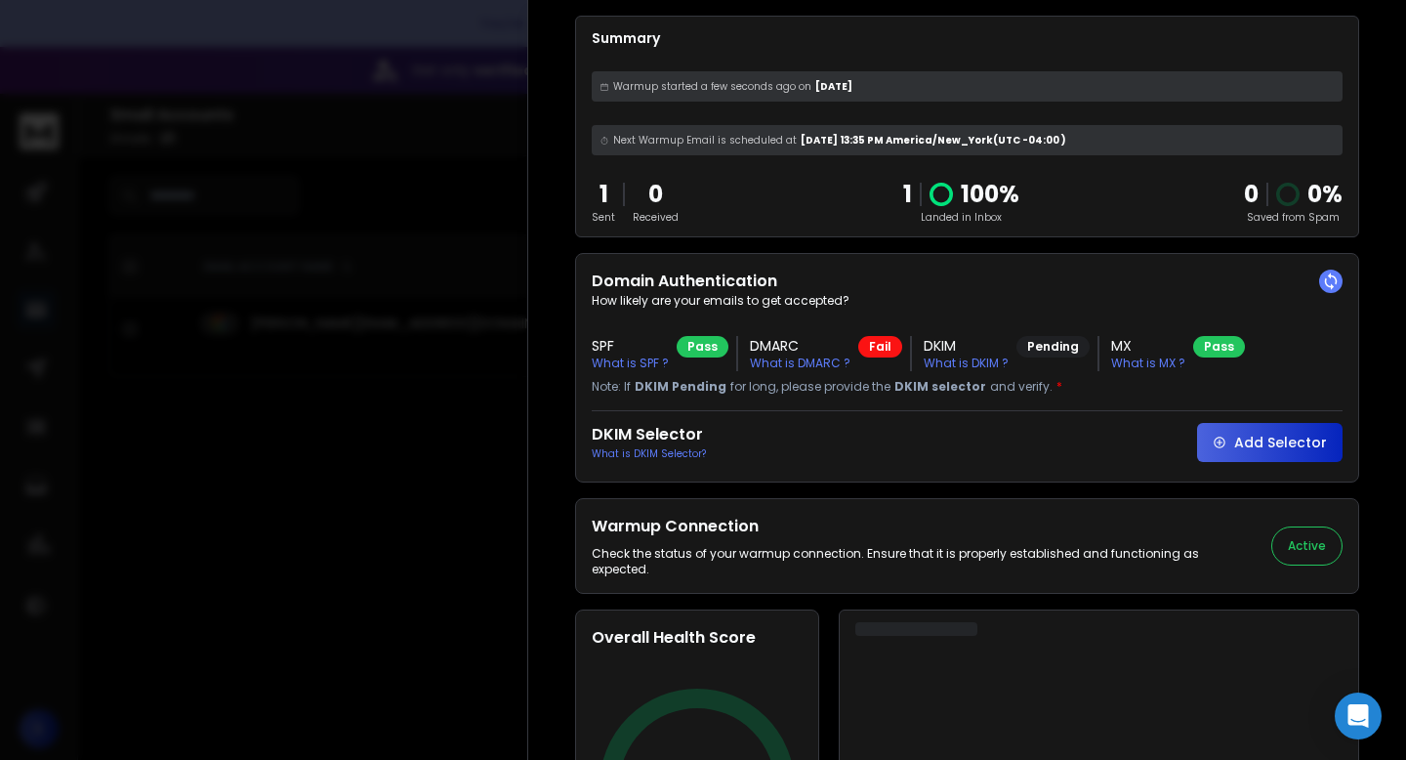
click at [469, 360] on div at bounding box center [703, 380] width 1406 height 760
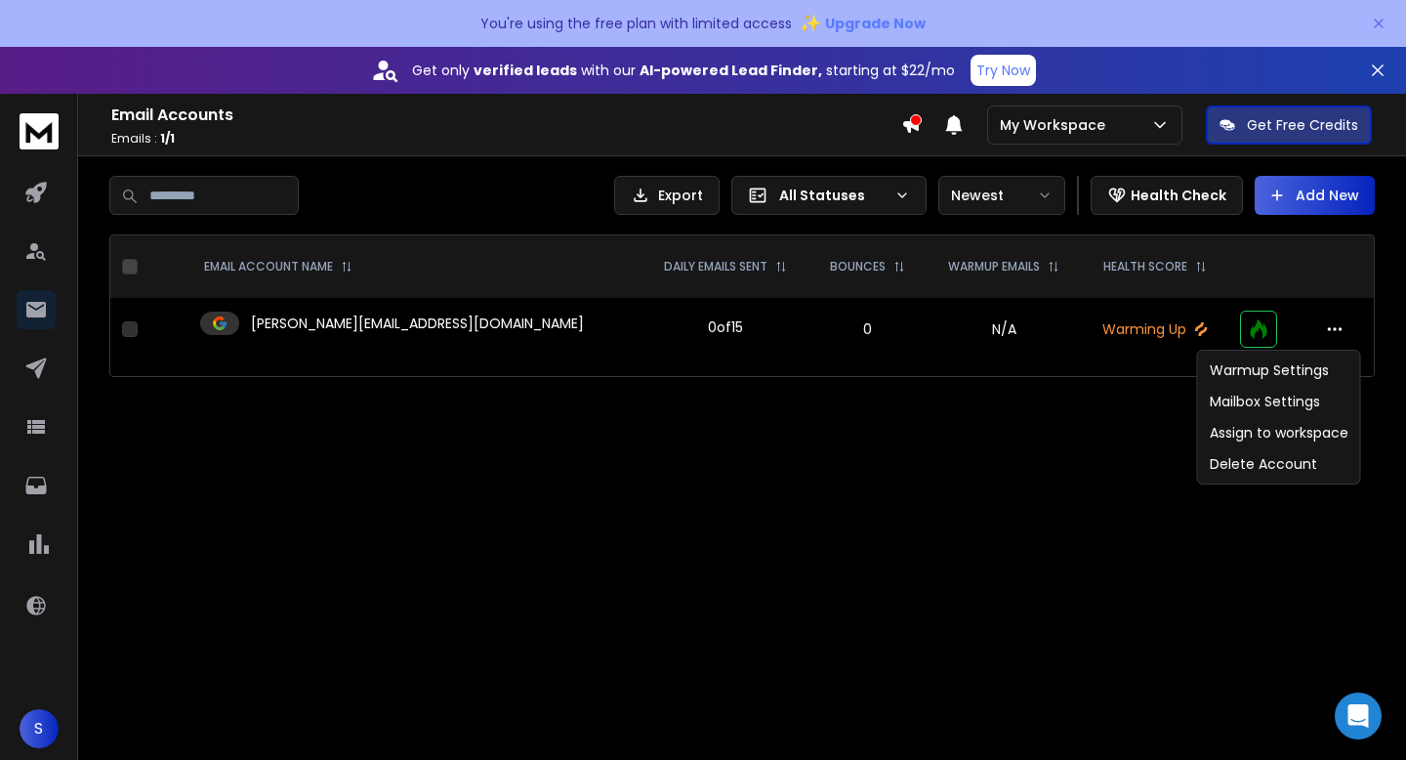
click at [1326, 331] on icon at bounding box center [1335, 329] width 18 height 18
click at [1326, 325] on icon at bounding box center [1335, 329] width 18 height 18
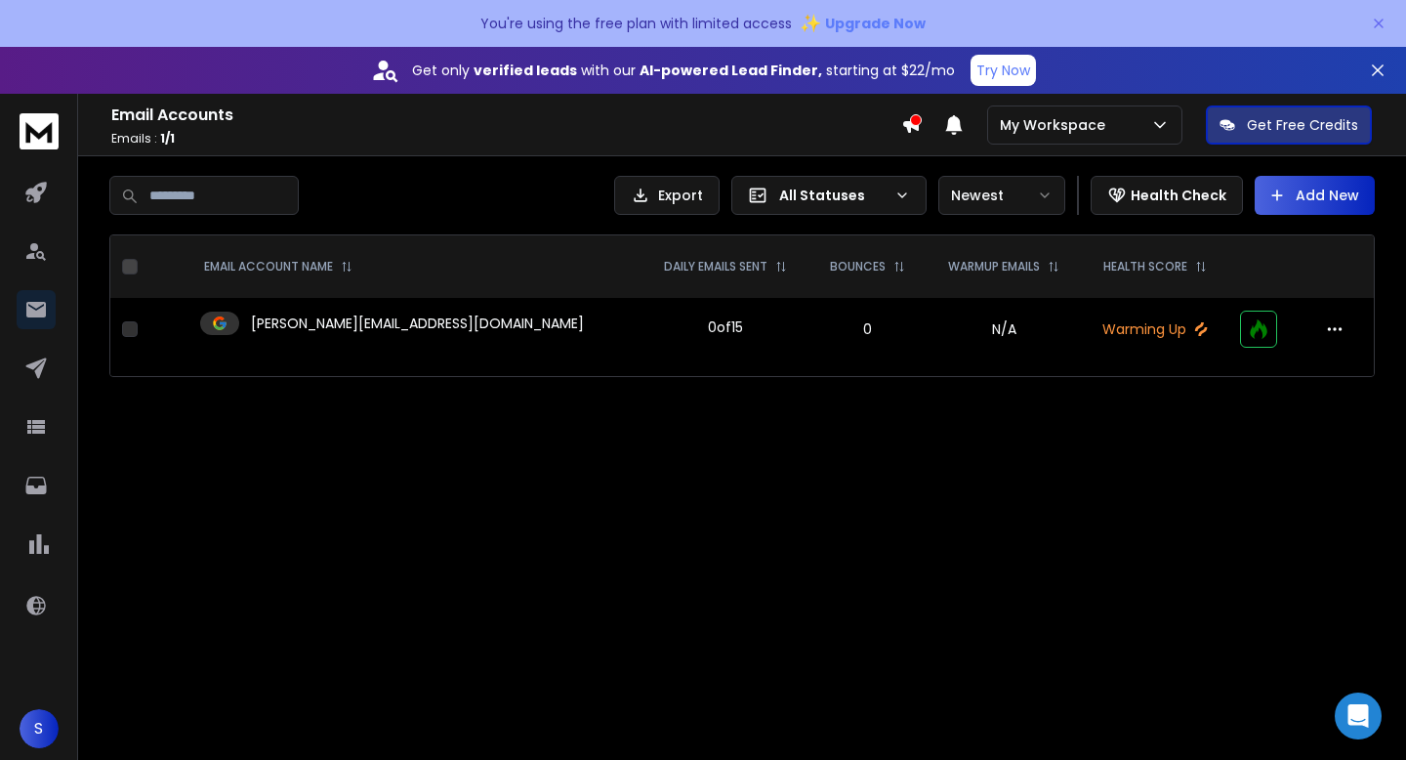
click at [1326, 325] on icon at bounding box center [1335, 329] width 18 height 18
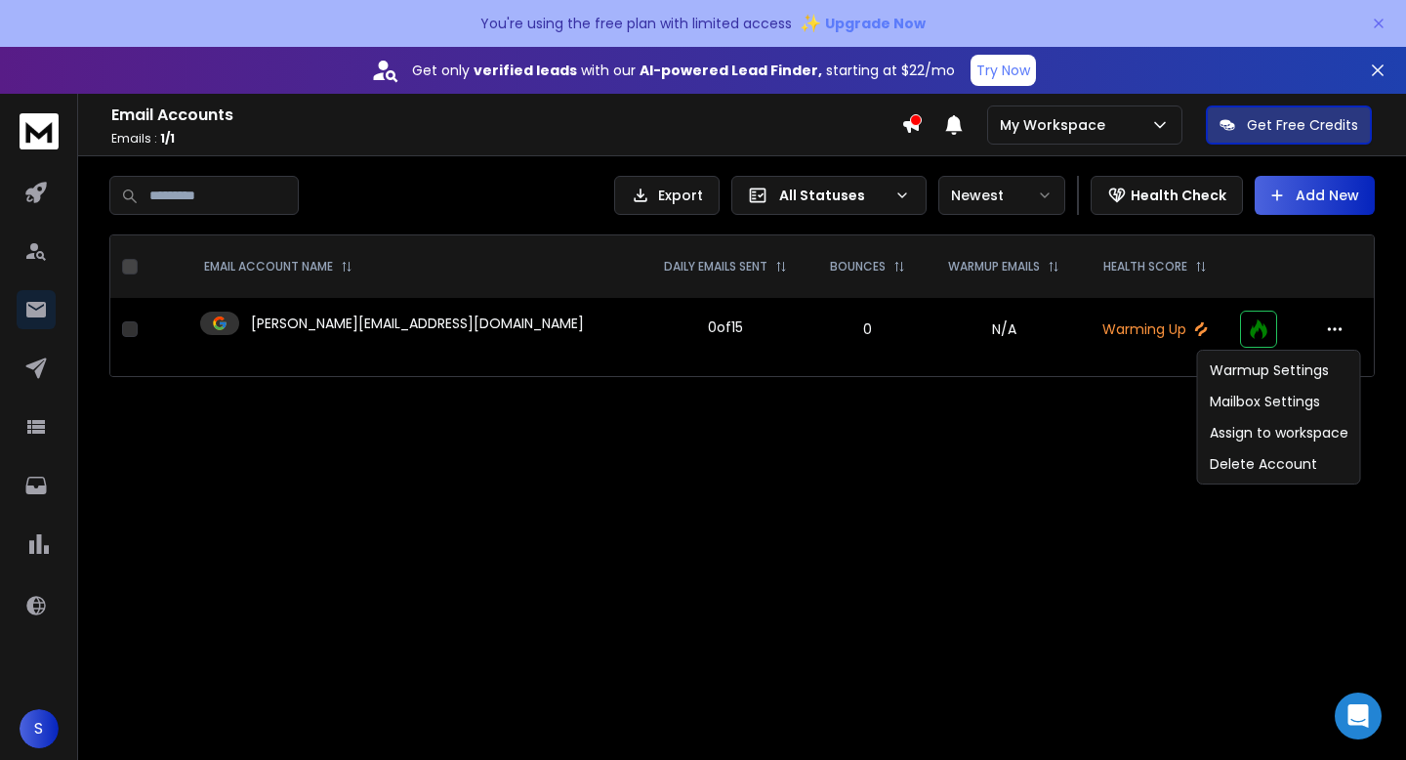
click at [606, 397] on div "You're using the free plan with limited access ✨ Upgrade Now Get only verified …" at bounding box center [703, 380] width 1406 height 760
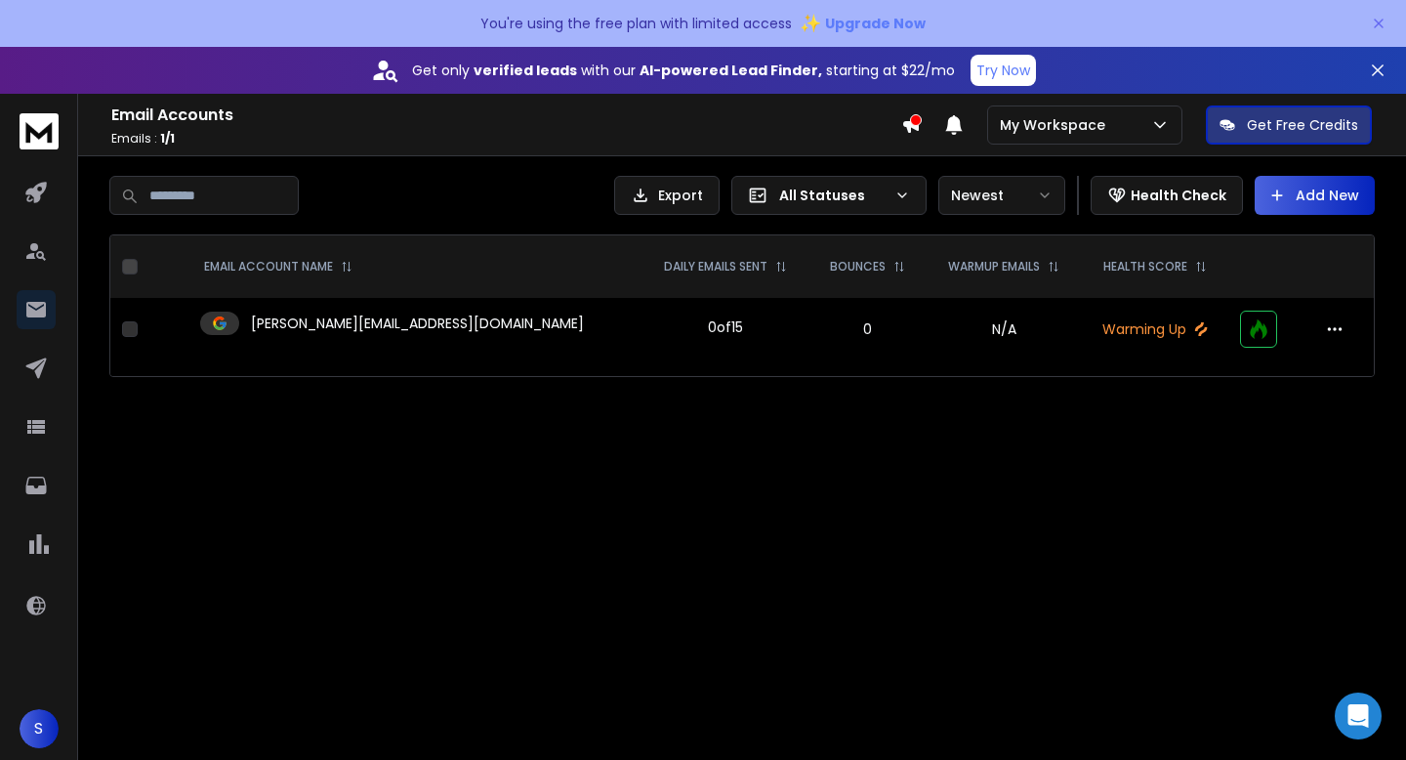
click at [426, 324] on div "[PERSON_NAME][EMAIL_ADDRESS][DOMAIN_NAME]" at bounding box center [415, 322] width 430 height 23
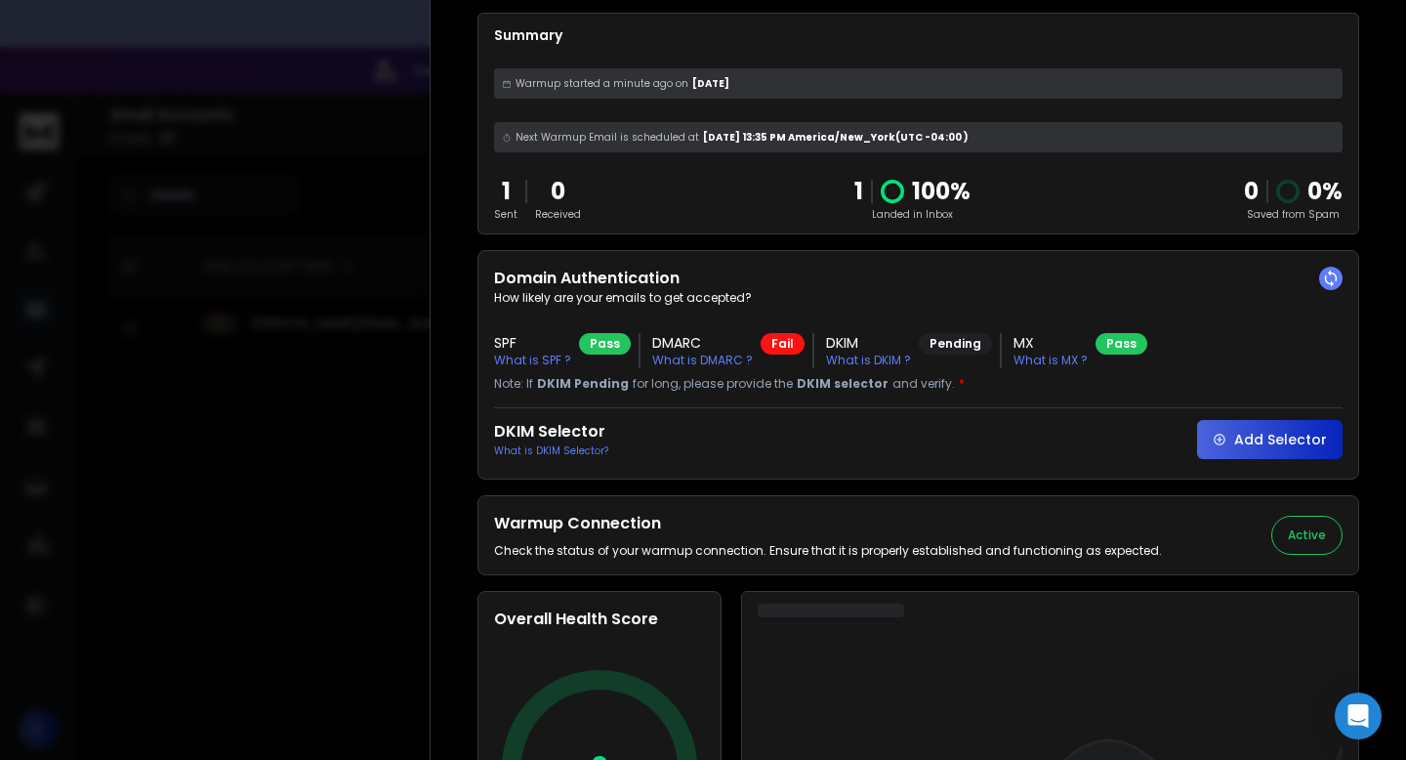
scroll to position [270, 0]
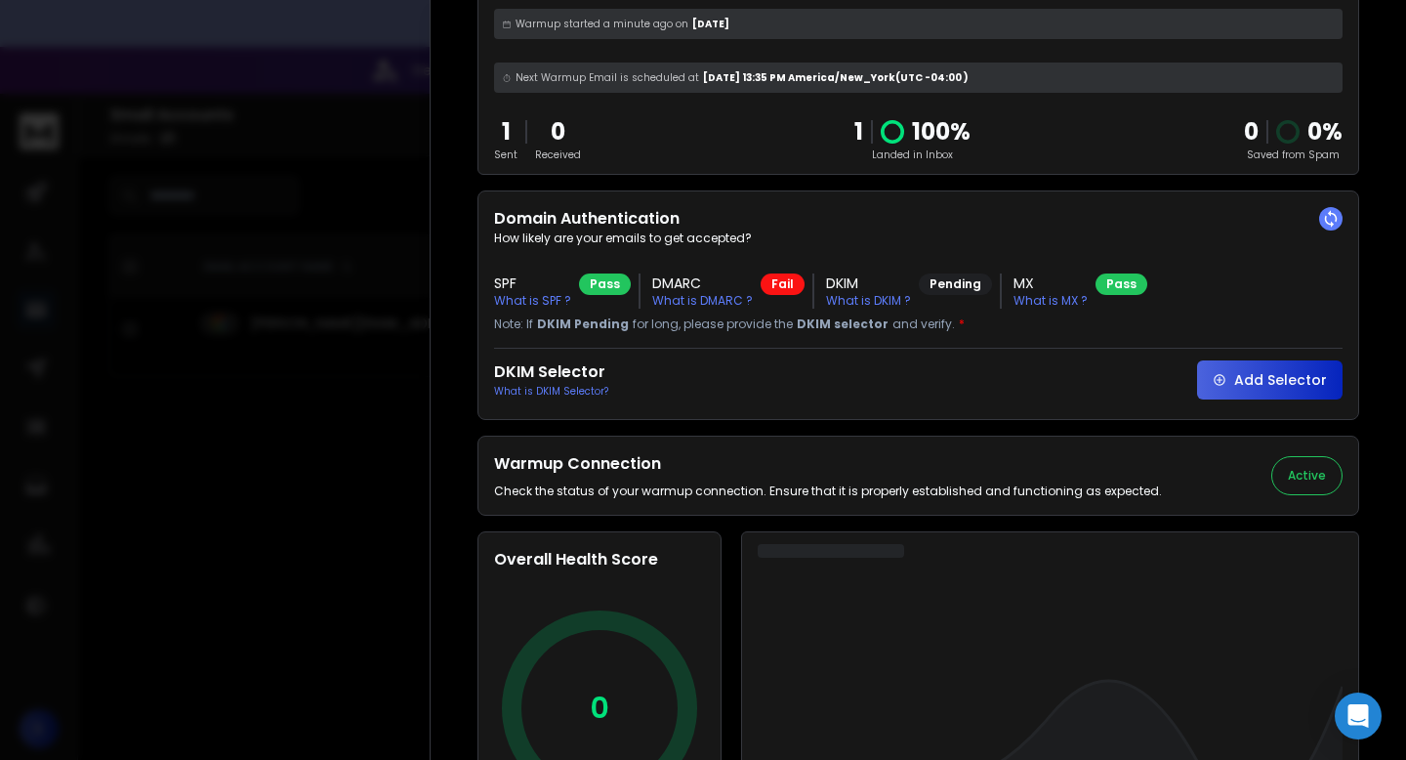
click at [1286, 368] on button "Add Selector" at bounding box center [1269, 379] width 145 height 39
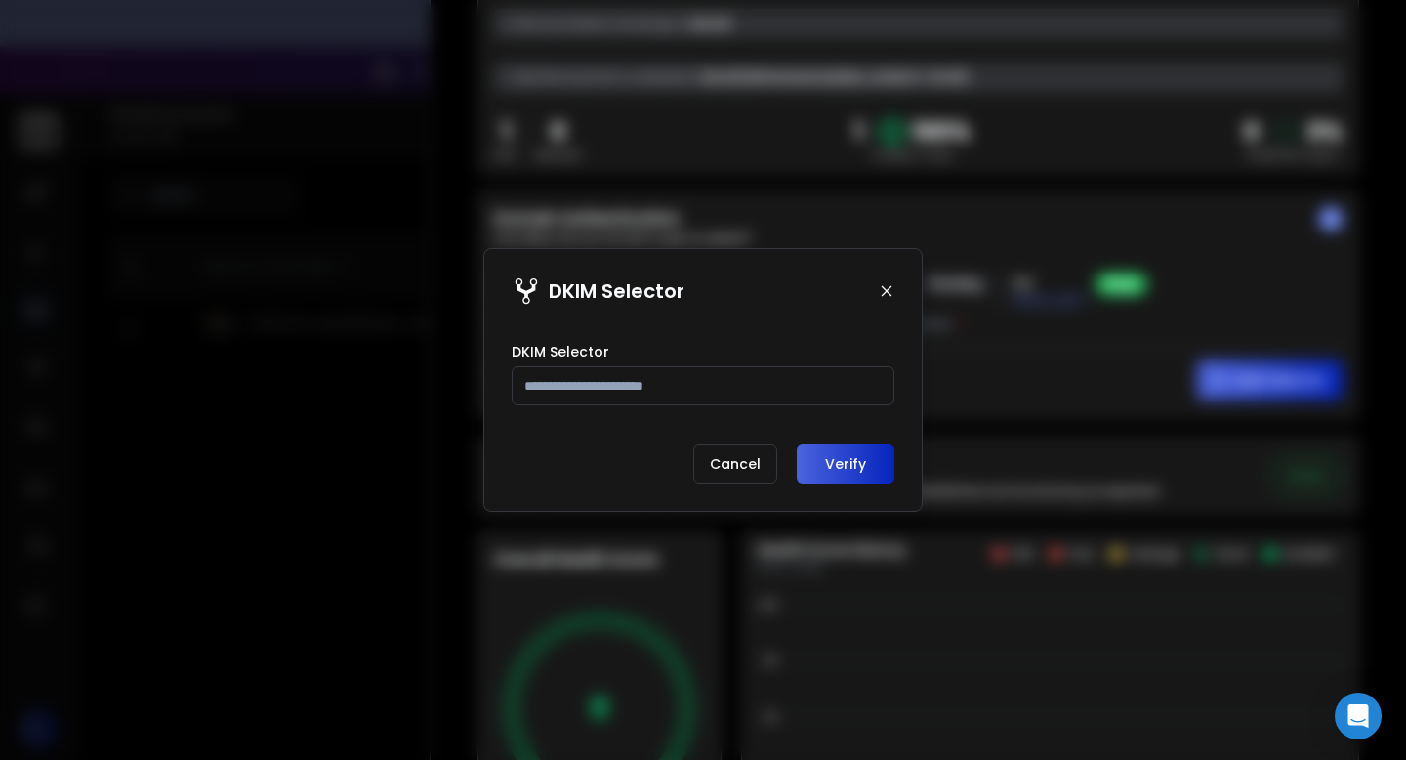
click at [774, 374] on input "text" at bounding box center [703, 385] width 383 height 39
click at [889, 293] on icon at bounding box center [887, 291] width 11 height 11
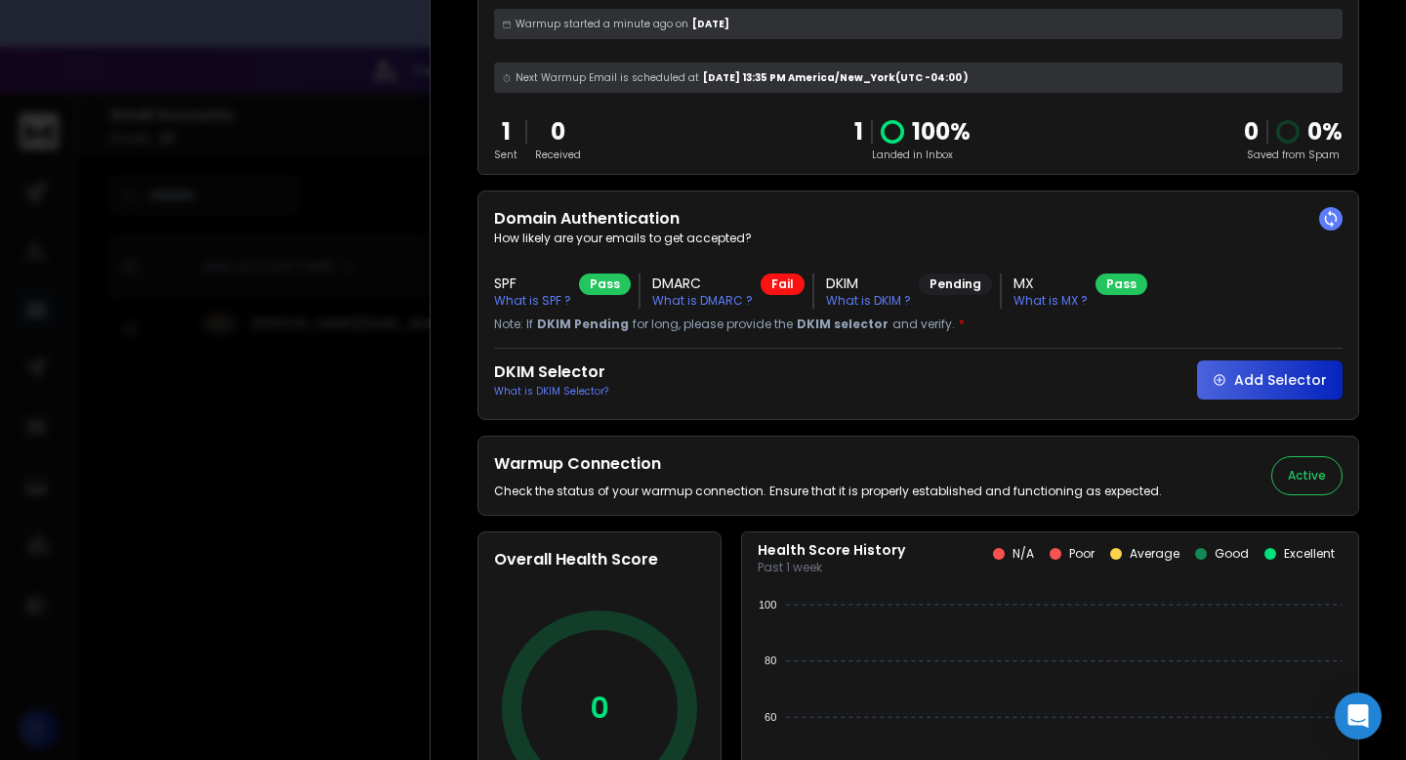
click at [338, 195] on div at bounding box center [703, 380] width 1406 height 760
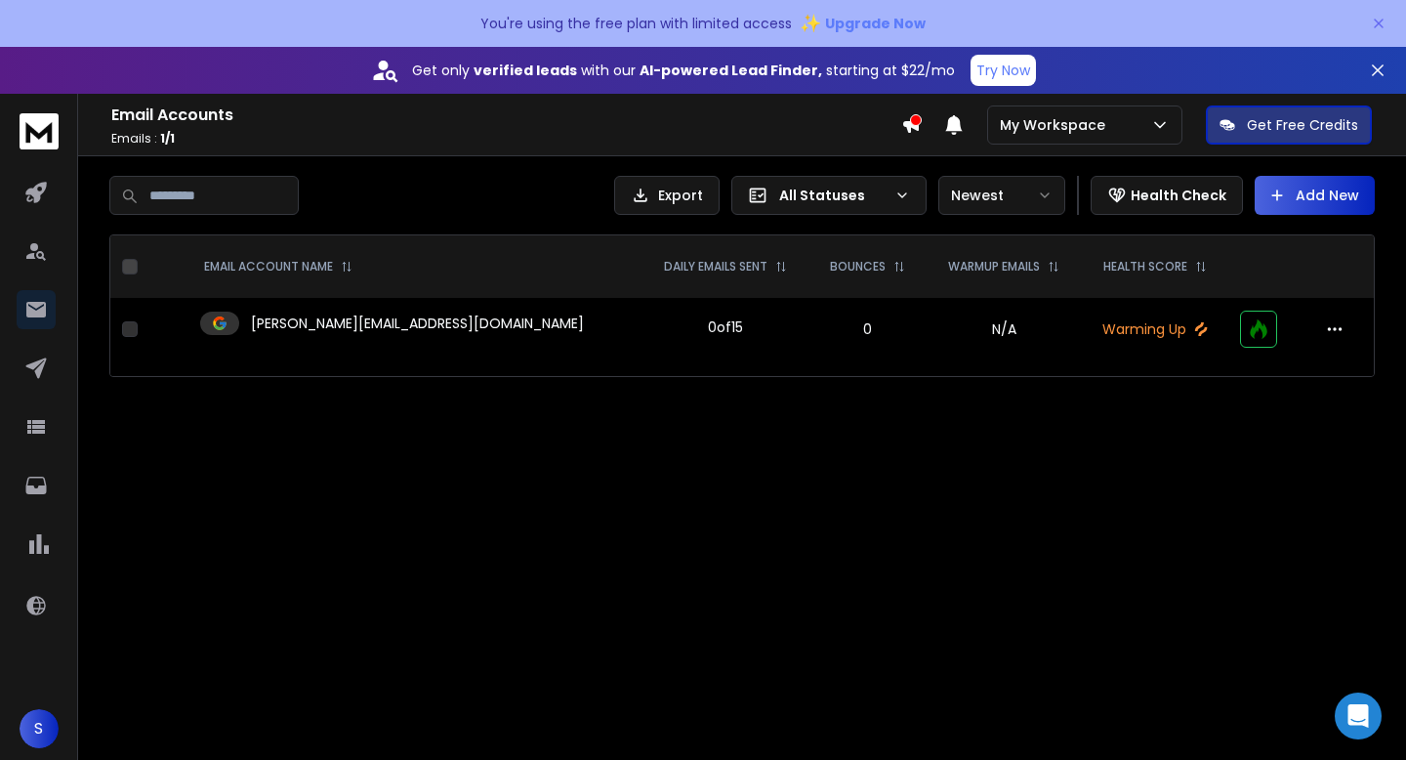
click at [1326, 322] on icon at bounding box center [1335, 329] width 18 height 18
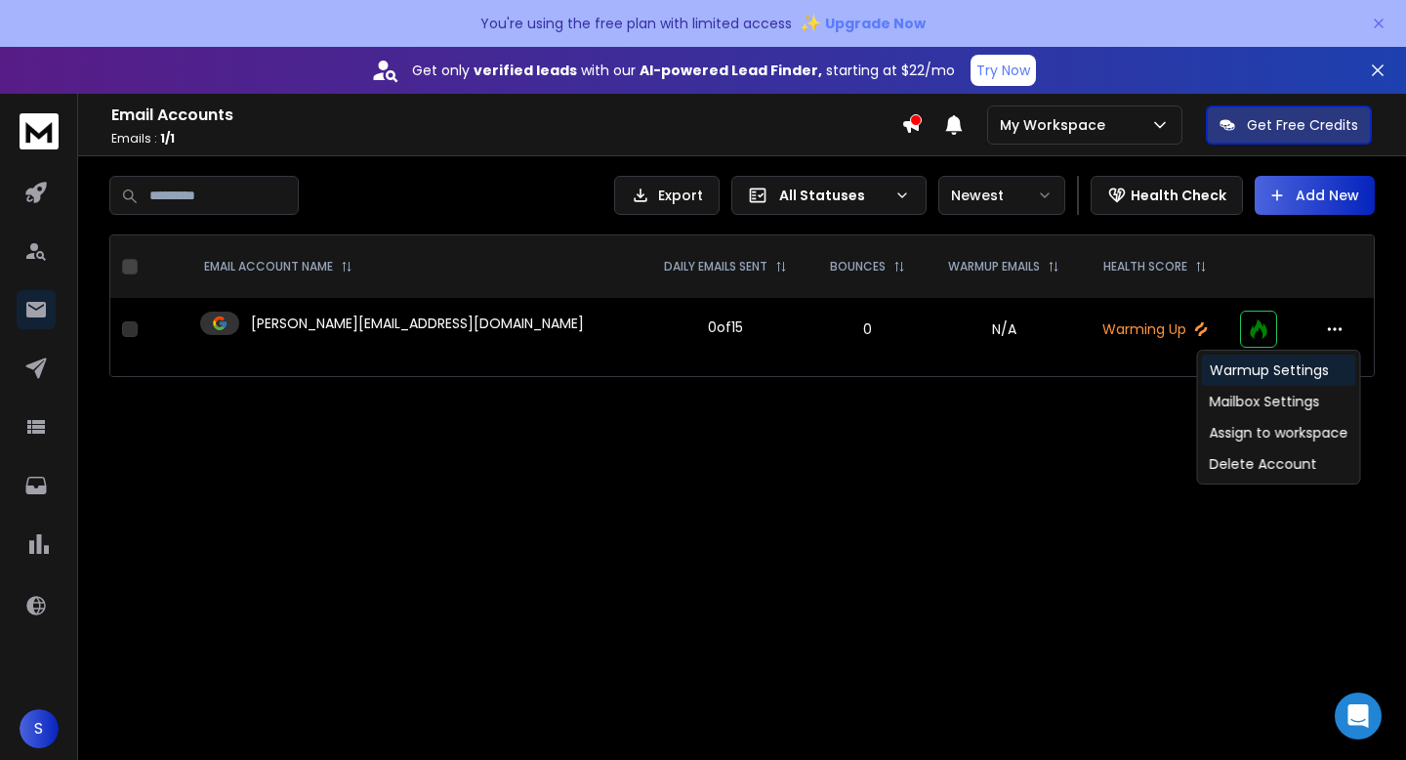
click at [1260, 370] on div "Warmup Settings" at bounding box center [1279, 369] width 154 height 31
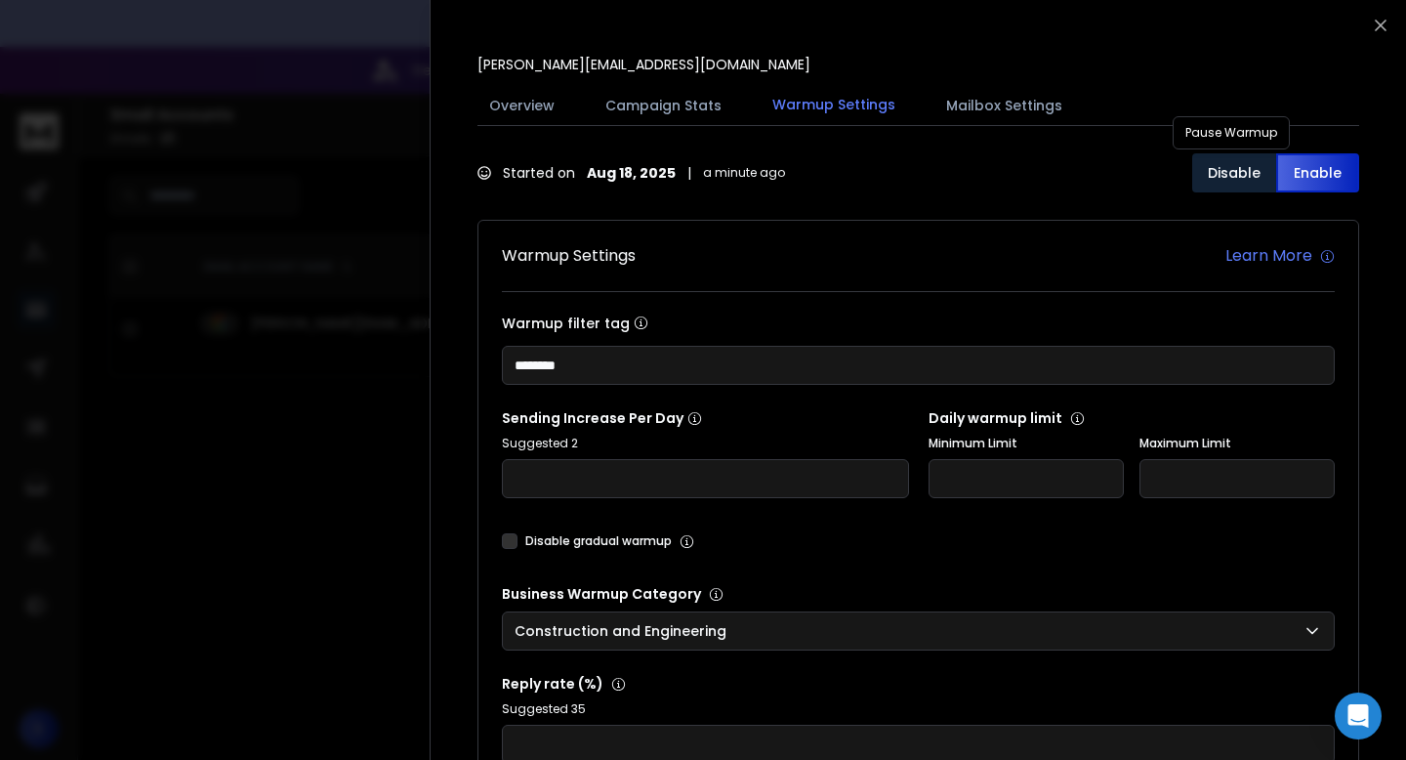
click at [1229, 178] on button "Disable" at bounding box center [1234, 172] width 84 height 39
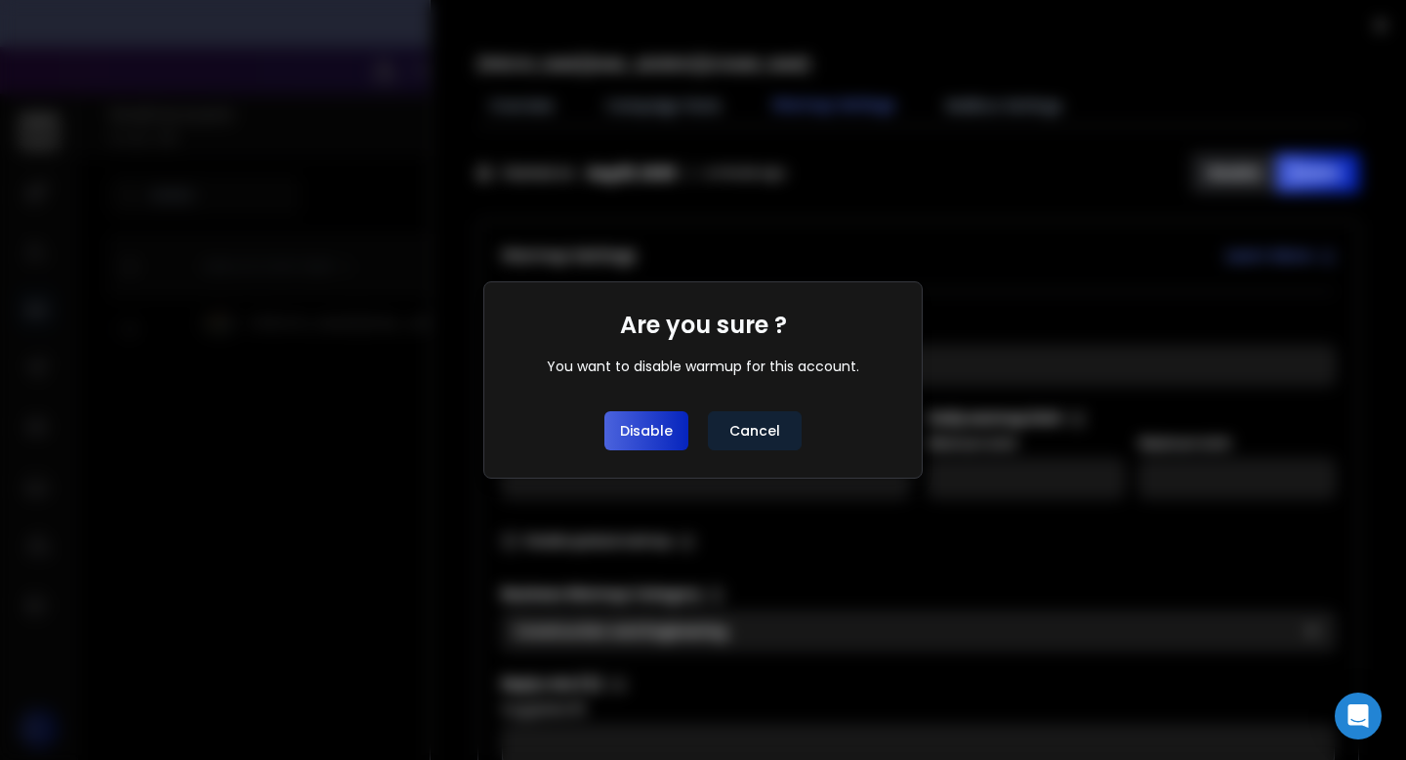
click at [749, 433] on button "Cancel" at bounding box center [755, 430] width 94 height 39
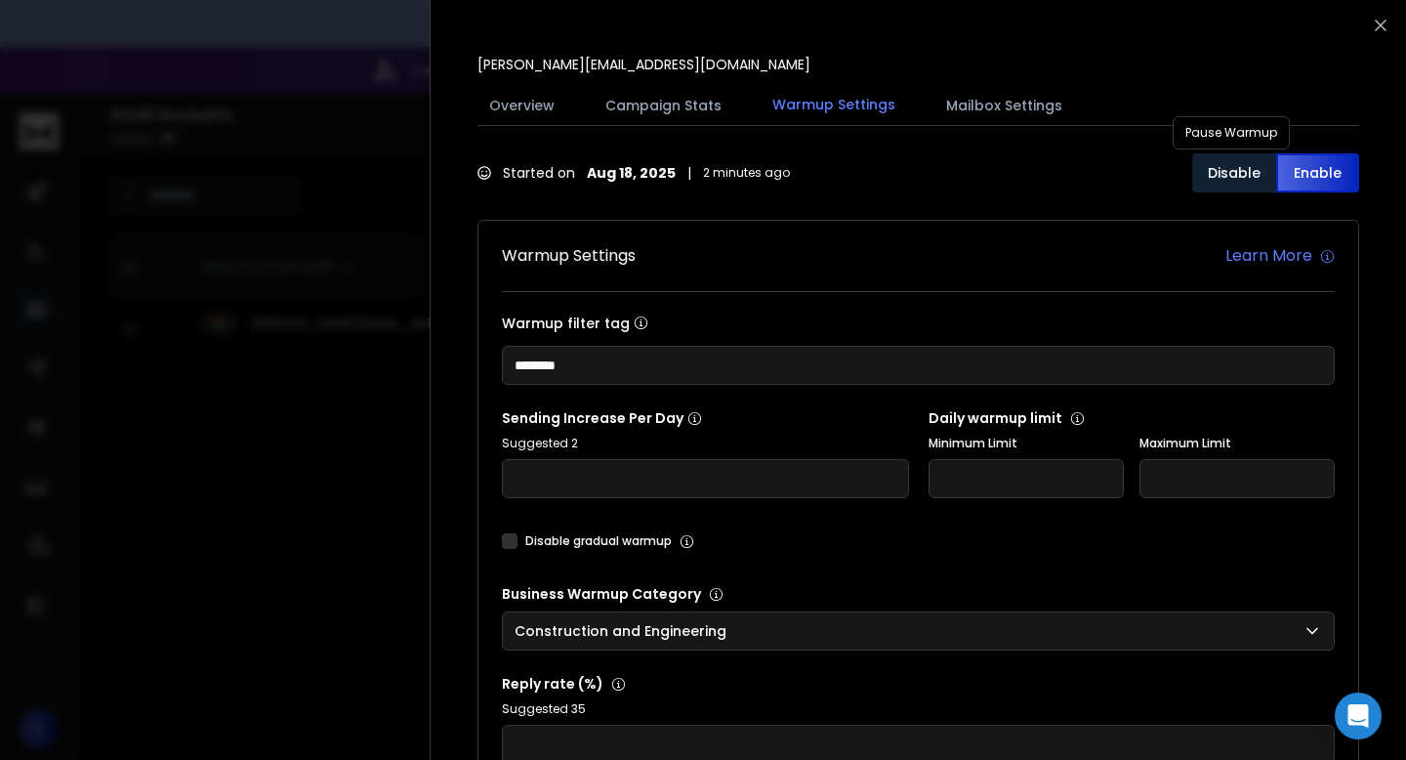
click at [1225, 169] on button "Disable" at bounding box center [1234, 172] width 84 height 39
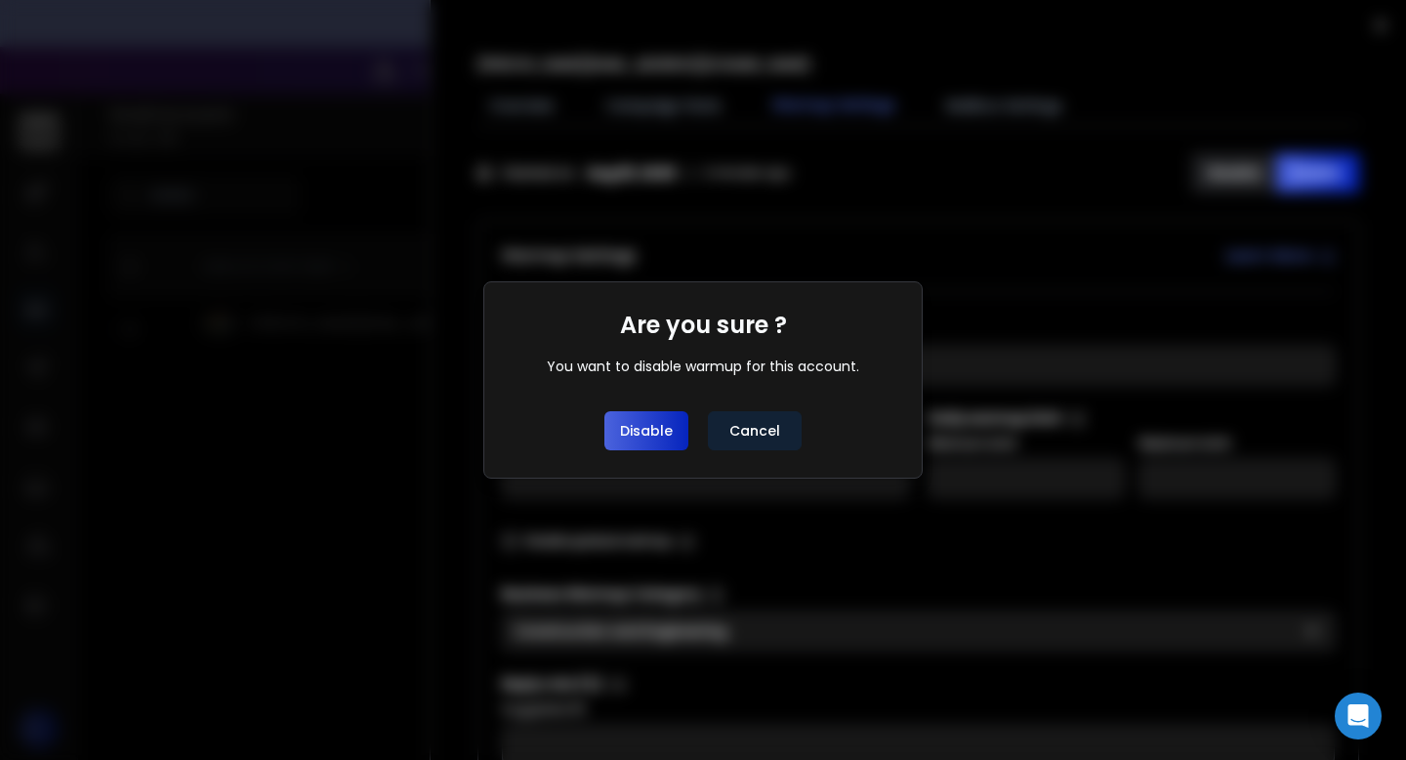
click at [665, 423] on button "Disable" at bounding box center [646, 430] width 84 height 39
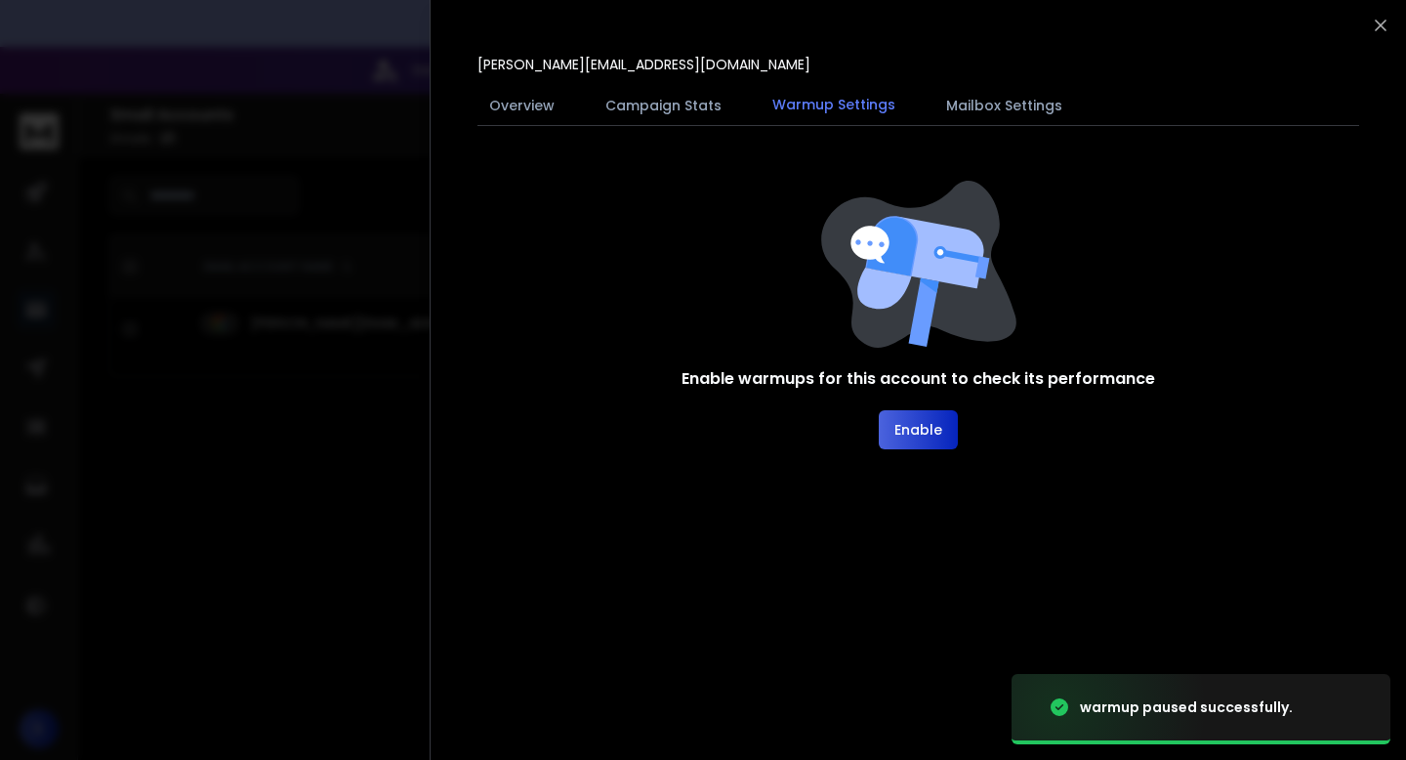
click at [337, 282] on div at bounding box center [703, 380] width 1406 height 760
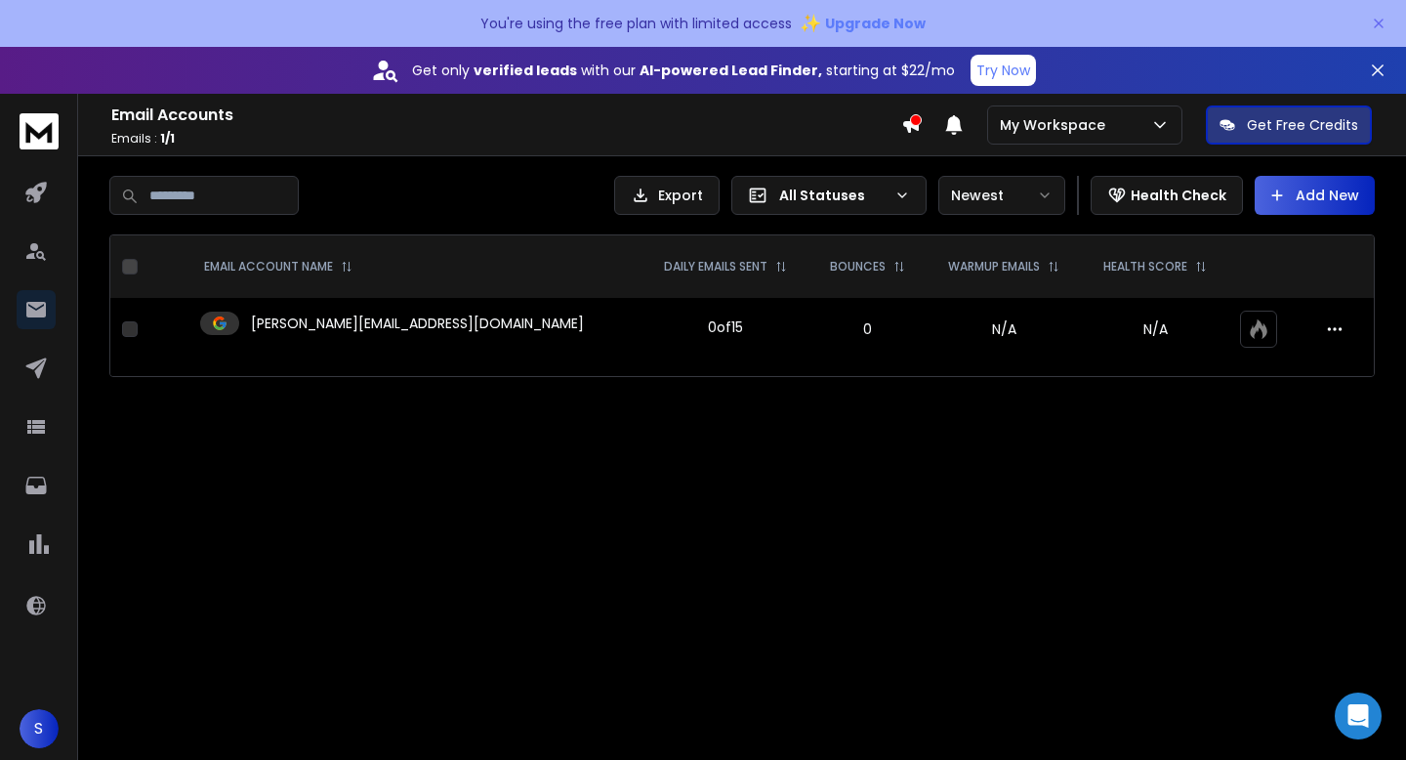
click at [342, 319] on p "[PERSON_NAME][EMAIL_ADDRESS][DOMAIN_NAME]" at bounding box center [417, 323] width 333 height 20
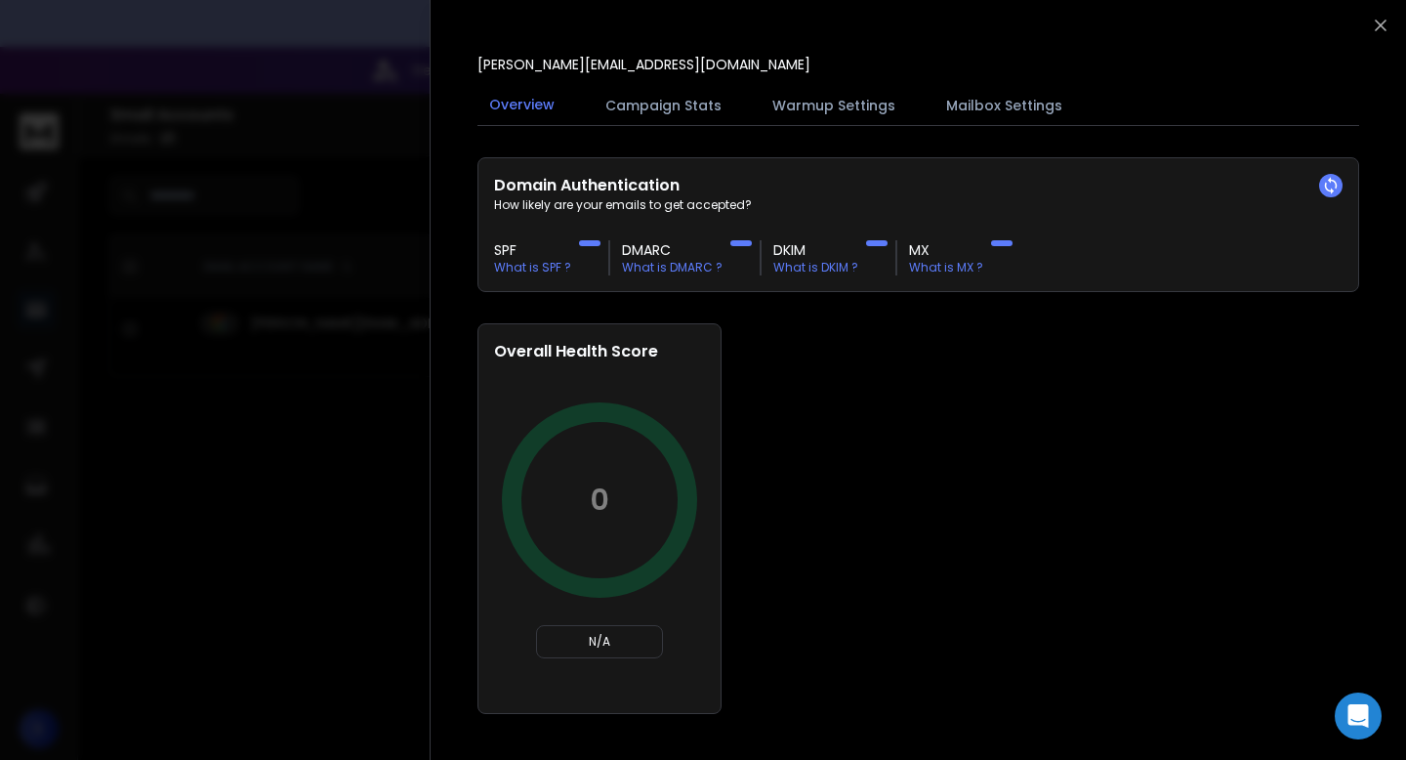
click at [323, 269] on div at bounding box center [703, 380] width 1406 height 760
